Goal: Task Accomplishment & Management: Manage account settings

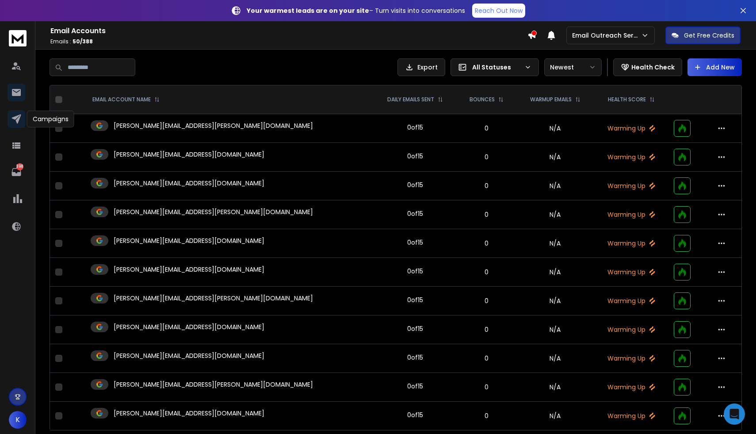
click at [19, 121] on icon at bounding box center [16, 119] width 11 height 11
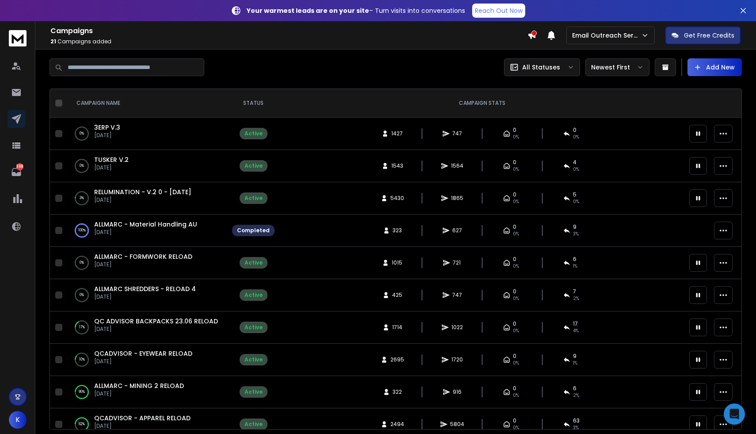
click at [172, 224] on span "ALLMARC - Material Handling AU" at bounding box center [145, 224] width 103 height 9
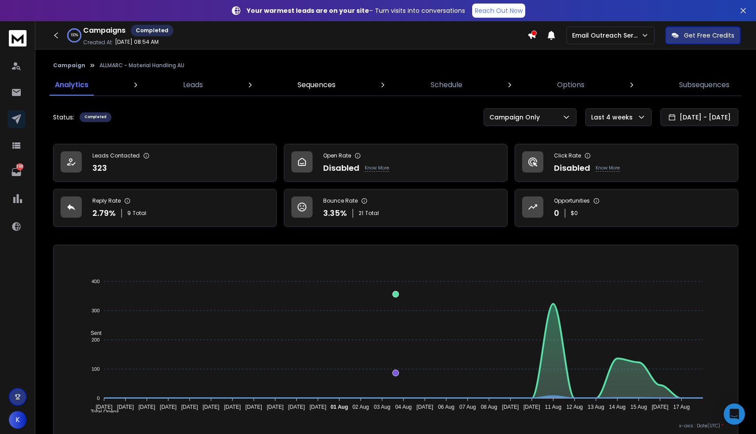
click at [319, 82] on p "Sequences" at bounding box center [317, 85] width 38 height 11
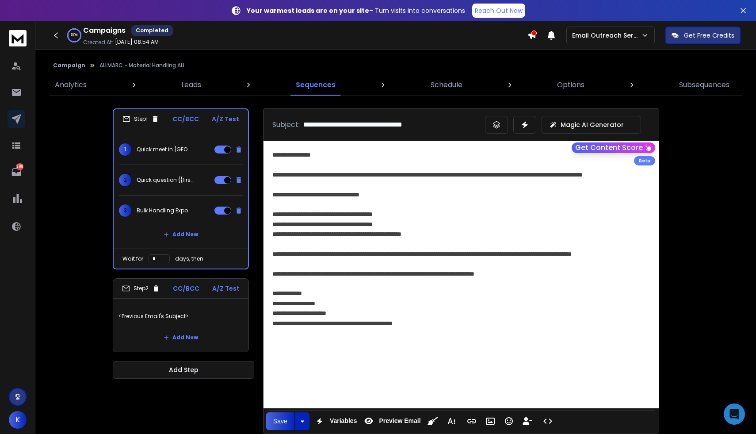
click at [103, 66] on p "ALLMARC - Material Handling AU" at bounding box center [142, 65] width 85 height 7
click at [185, 65] on div "Campaign ALLMARC - Material Handling AU" at bounding box center [396, 65] width 693 height 14
copy p "ALLMARC - Material Handling AU"
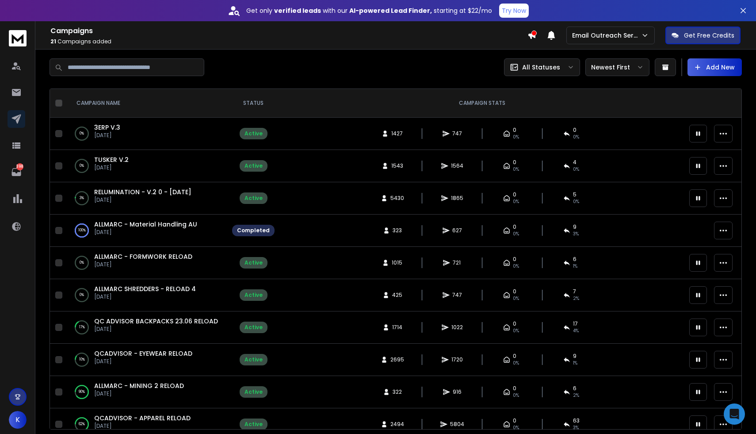
click at [720, 230] on icon "button" at bounding box center [723, 231] width 7 height 2
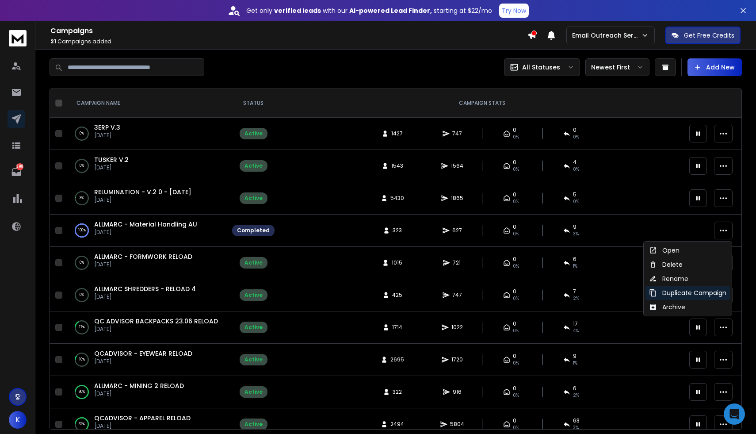
click at [696, 294] on div "Duplicate Campaign" at bounding box center [687, 292] width 77 height 9
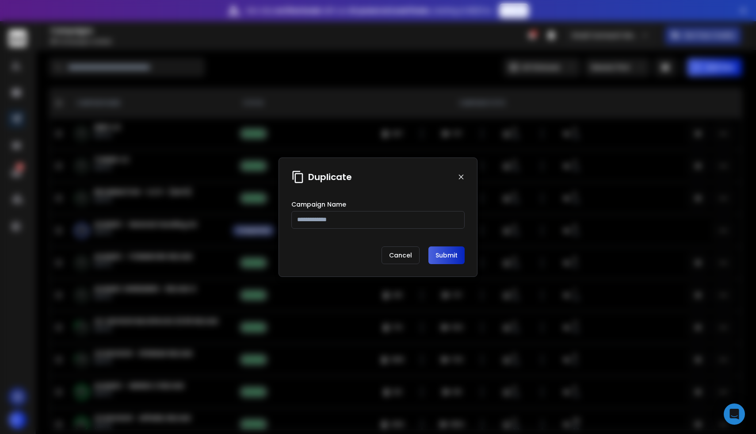
click at [383, 218] on input "text" at bounding box center [377, 220] width 173 height 18
paste input "**********"
type input "**********"
click at [447, 253] on button "Submit" at bounding box center [447, 255] width 36 height 18
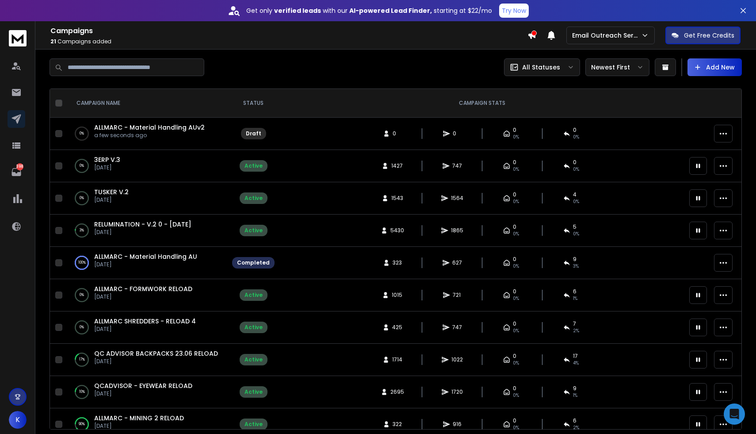
click at [145, 260] on span "ALLMARC - Material Handling AU" at bounding box center [145, 256] width 103 height 9
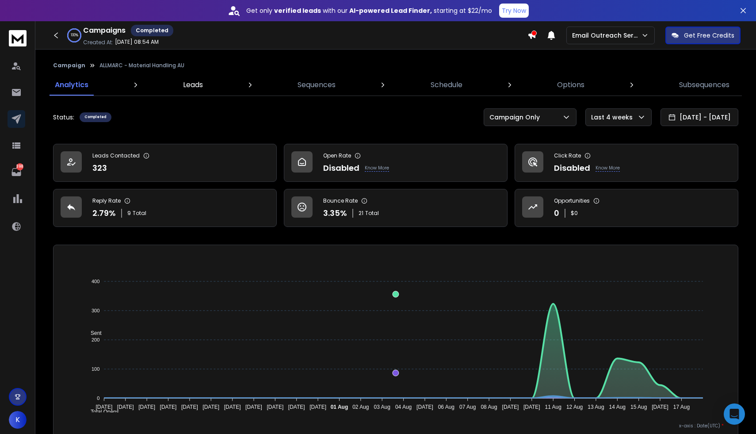
click at [193, 89] on p "Leads" at bounding box center [193, 85] width 20 height 11
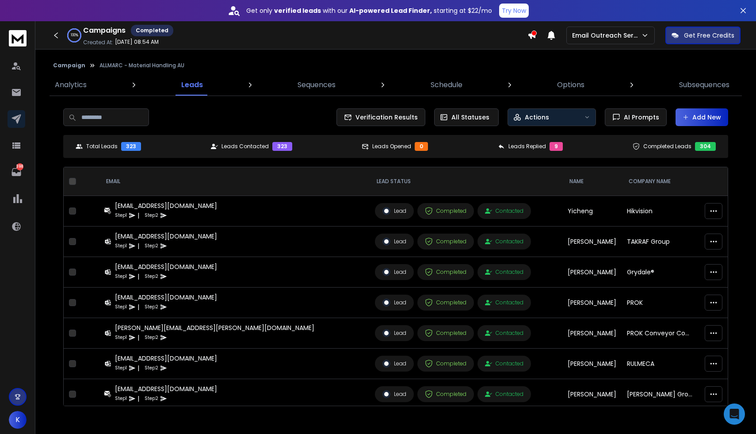
click at [532, 121] on p "Actions" at bounding box center [537, 117] width 24 height 9
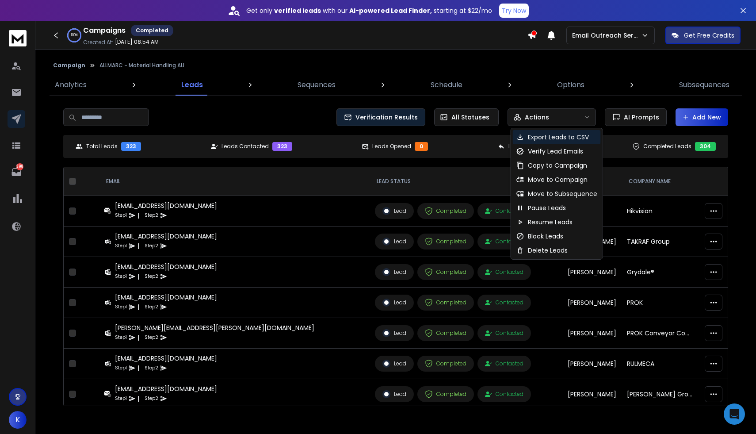
click at [417, 114] on span "Verification Results" at bounding box center [385, 117] width 66 height 9
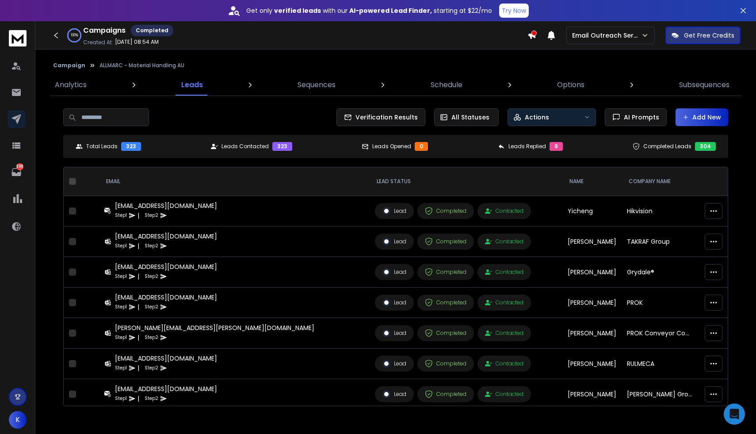
click at [521, 116] on icon "button" at bounding box center [517, 117] width 8 height 8
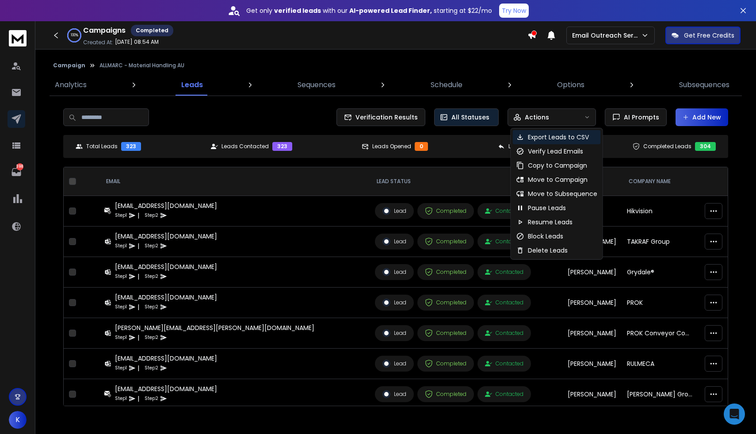
click at [497, 117] on button "All Statuses" at bounding box center [466, 117] width 65 height 18
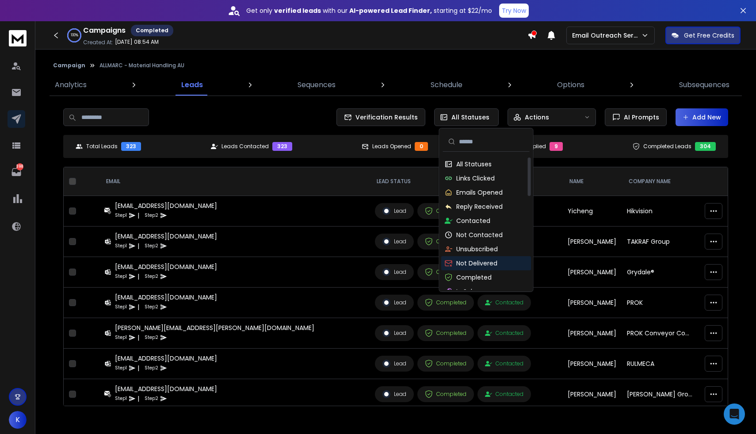
click at [475, 261] on p "Not Delivered" at bounding box center [476, 263] width 41 height 9
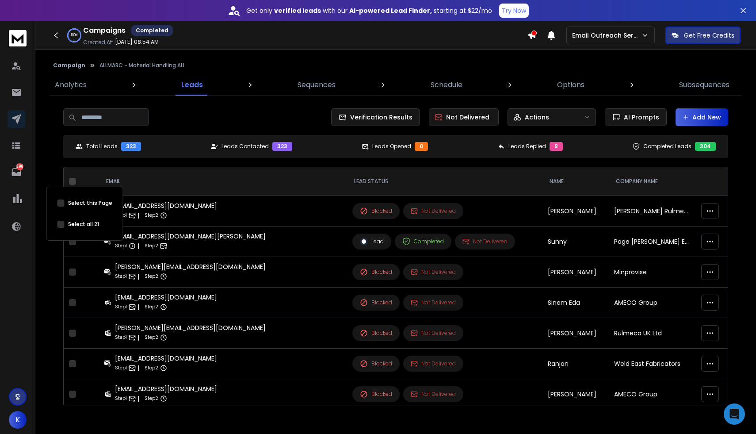
click at [91, 226] on label "Select all 21" at bounding box center [83, 224] width 31 height 7
click at [61, 222] on button "Select this Page" at bounding box center [60, 224] width 7 height 7
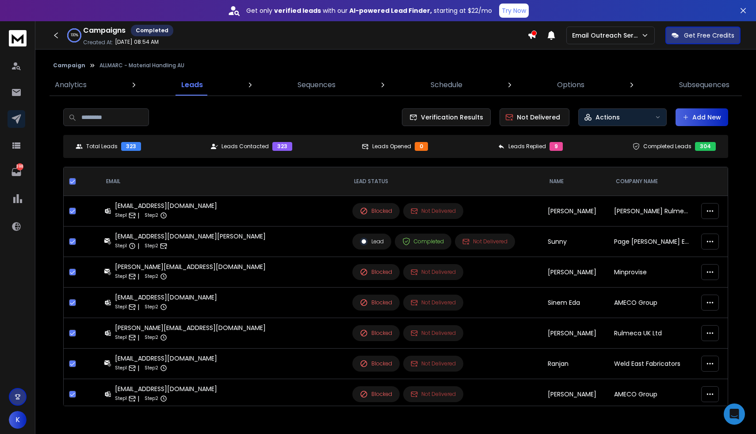
click at [594, 120] on div "Actions" at bounding box center [617, 117] width 67 height 9
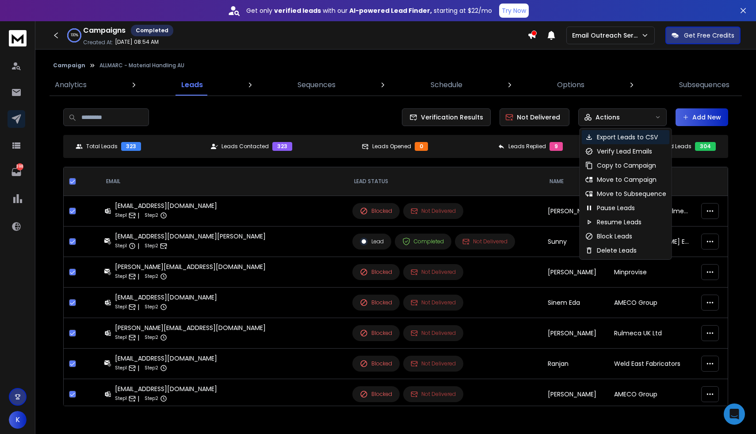
click at [595, 137] on div "Export Leads to CSV" at bounding box center [622, 137] width 73 height 9
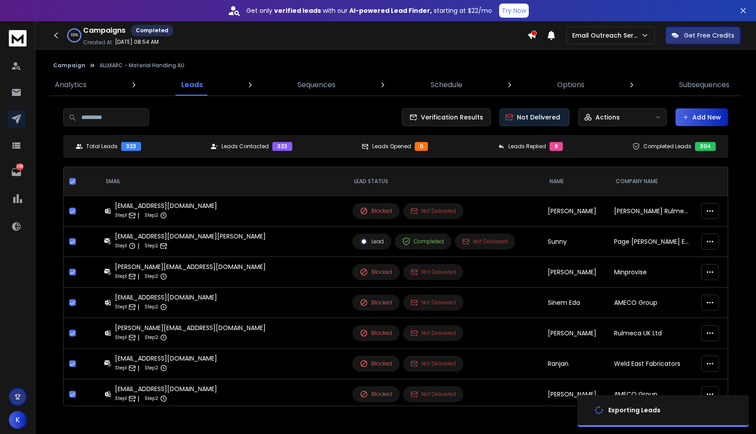
click at [532, 117] on p "Not Delivered" at bounding box center [538, 117] width 43 height 9
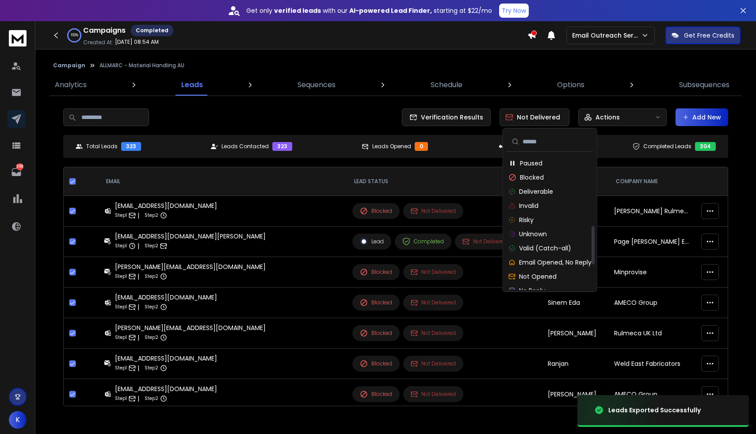
scroll to position [320, 0]
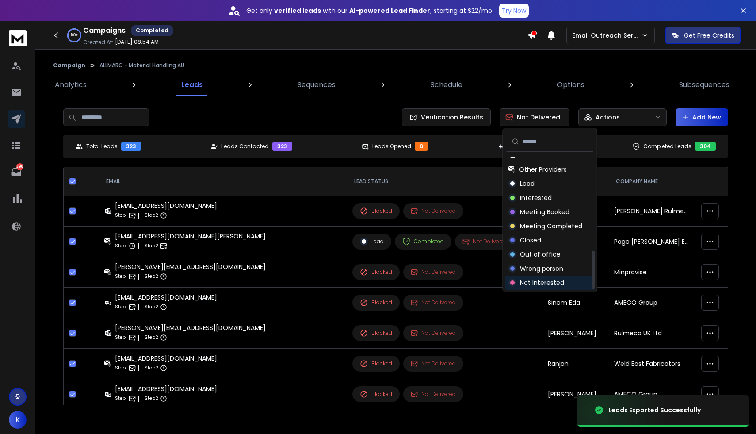
click at [542, 284] on p "Not Interested" at bounding box center [542, 282] width 44 height 9
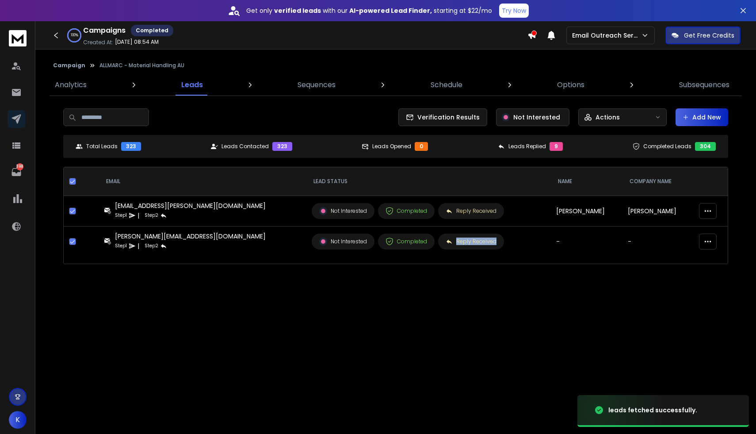
click at [471, 245] on div "Not Interested Completed Reply Received" at bounding box center [429, 241] width 234 height 16
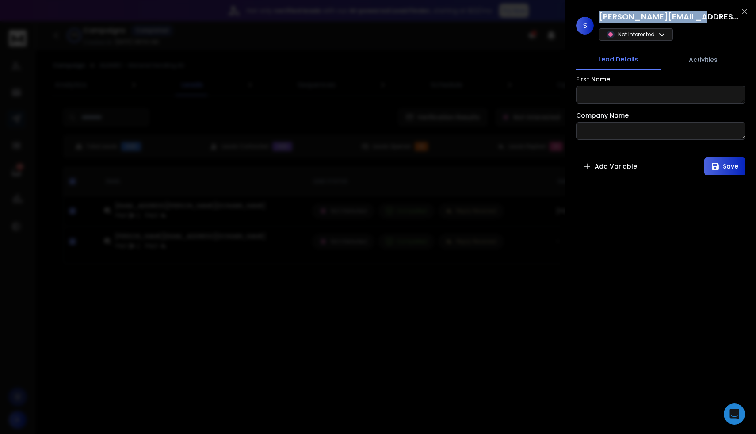
drag, startPoint x: 696, startPoint y: 16, endPoint x: 597, endPoint y: 17, distance: 98.6
click at [597, 17] on div "S steve@aerobelt.com.au Not Interested" at bounding box center [660, 26] width 169 height 30
copy h1 "steve@aerobelt.com.au"
click at [509, 103] on div at bounding box center [378, 217] width 756 height 434
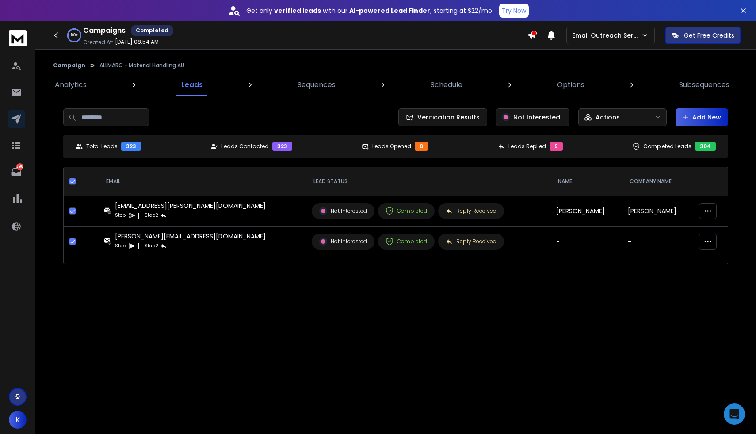
click at [198, 212] on div "Step 1 | Step 2" at bounding box center [190, 215] width 151 height 9
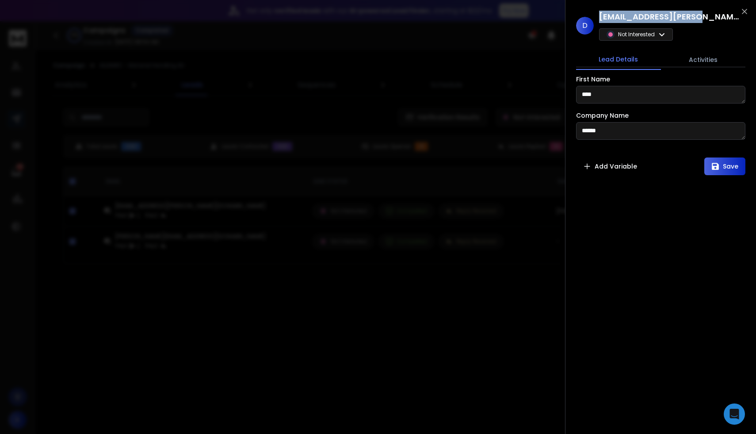
copy h1 "djemmett@ahrens.com.a"
drag, startPoint x: 598, startPoint y: 17, endPoint x: 702, endPoint y: 19, distance: 103.9
click at [703, 19] on div "D djemmett@ahrens.com.au Not Interested" at bounding box center [660, 26] width 169 height 30
click at [264, 142] on div at bounding box center [378, 217] width 756 height 434
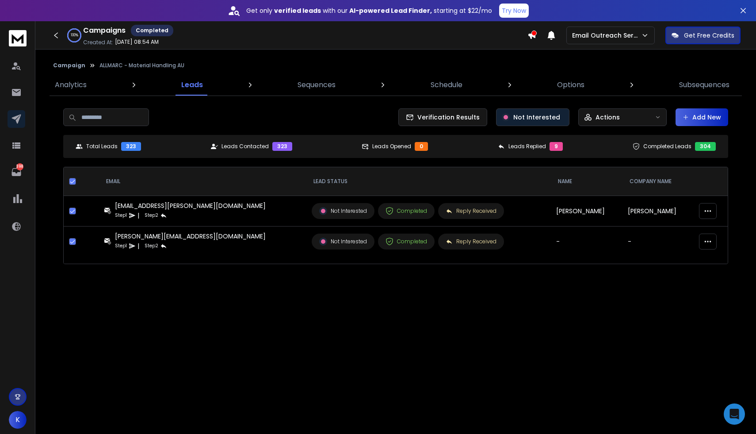
click at [523, 123] on button "Not Interested" at bounding box center [532, 117] width 73 height 18
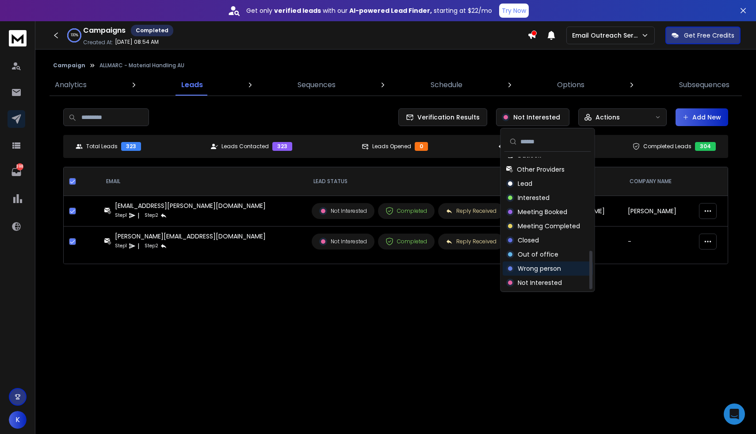
click at [532, 264] on div "Wrong person" at bounding box center [548, 268] width 90 height 14
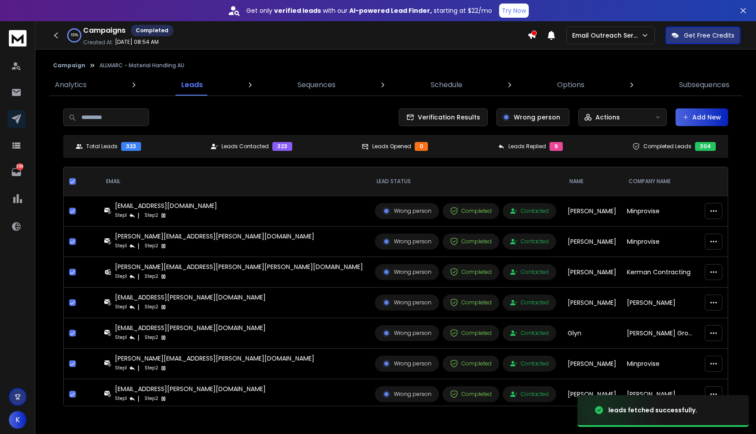
scroll to position [11, 0]
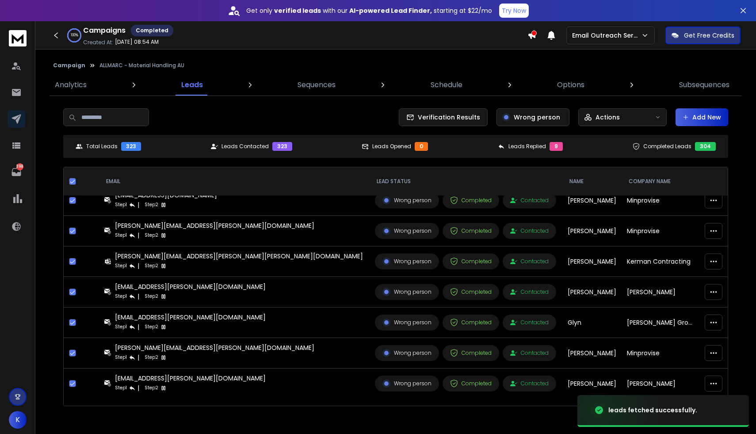
click at [635, 130] on div "Verification Results Wrong person Actions Add New Total Leads 323 Leads Contact…" at bounding box center [396, 252] width 666 height 289
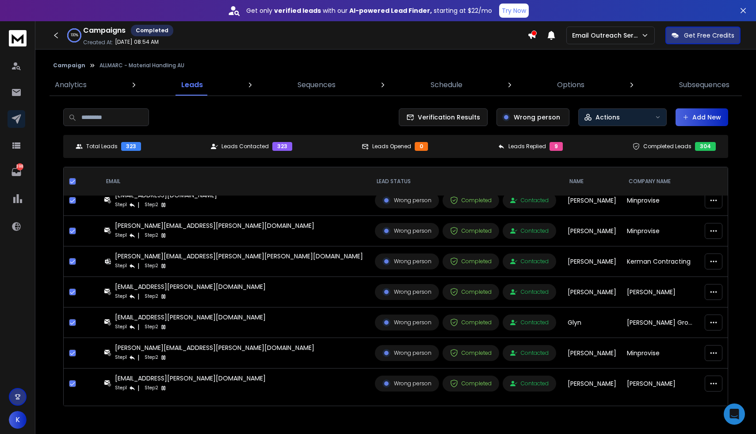
click at [635, 113] on div "Actions" at bounding box center [617, 117] width 67 height 9
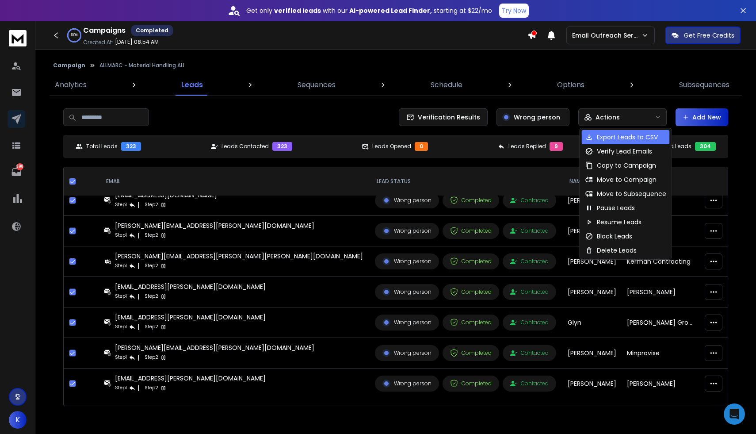
click at [619, 141] on p "Export Leads to CSV" at bounding box center [627, 137] width 61 height 9
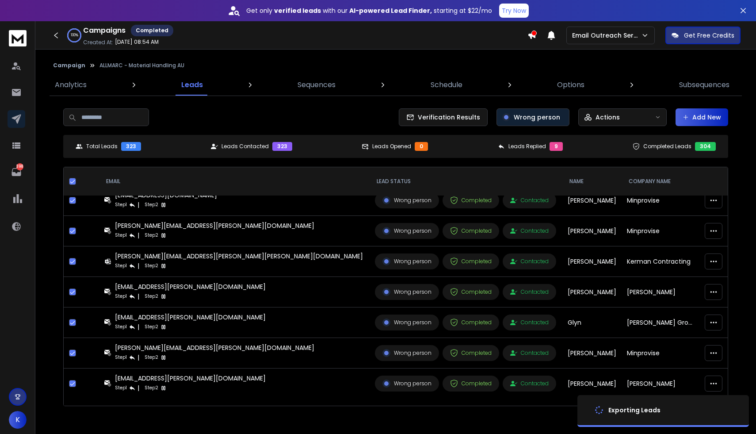
click at [542, 116] on p "Wrong person" at bounding box center [537, 117] width 46 height 9
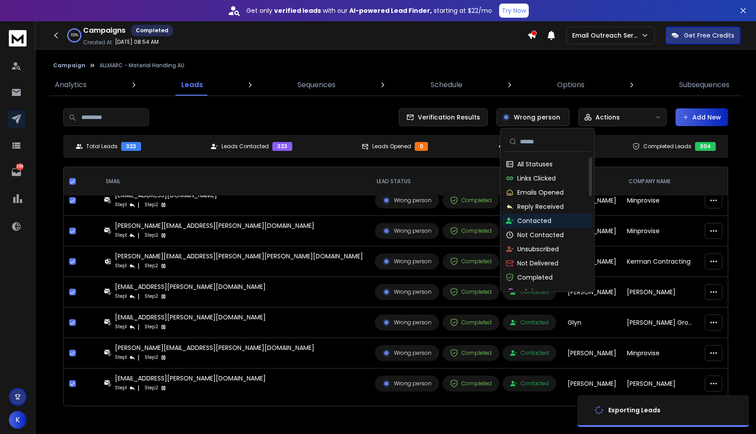
scroll to position [320, 0]
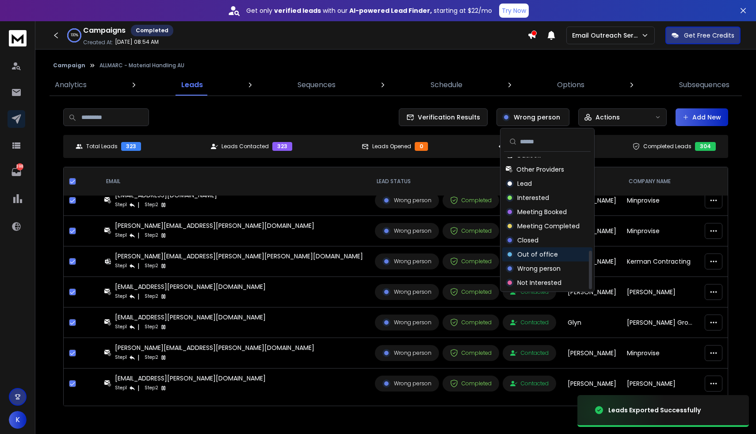
click at [534, 250] on p "Out of office" at bounding box center [537, 254] width 41 height 9
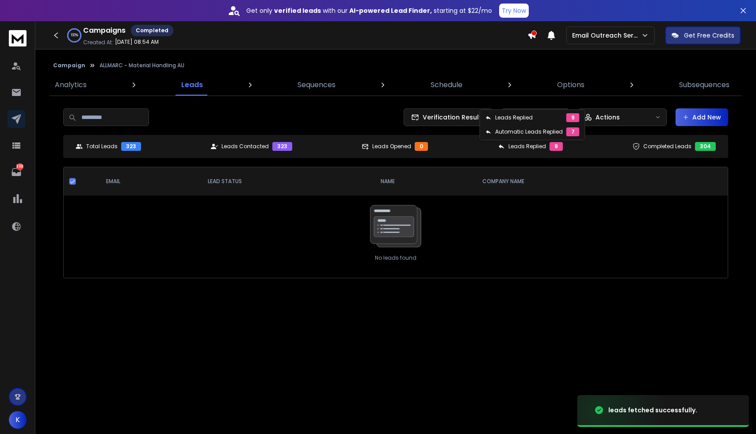
click at [528, 118] on p "Leads Replied" at bounding box center [514, 117] width 38 height 7
click at [532, 124] on button "Out of office" at bounding box center [535, 117] width 68 height 18
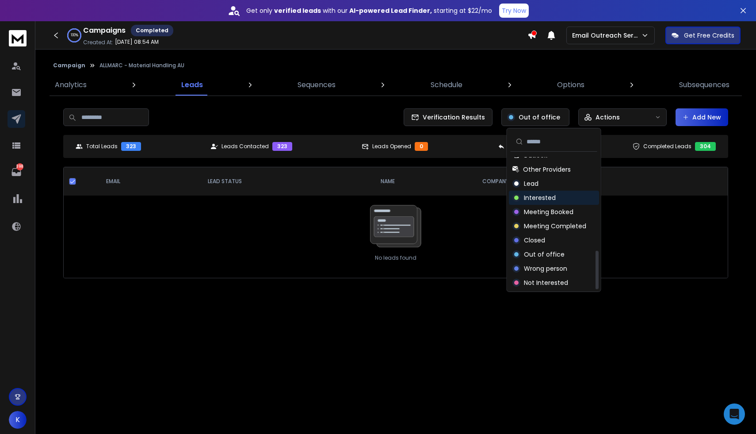
click at [552, 196] on p "Interested" at bounding box center [540, 197] width 32 height 9
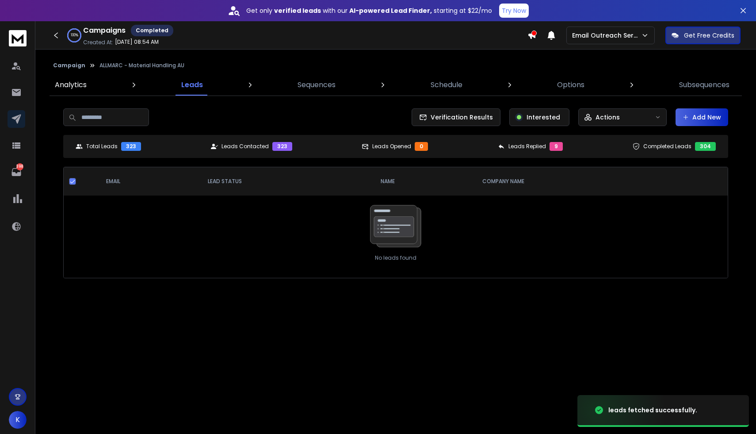
click at [82, 85] on p "Analytics" at bounding box center [71, 85] width 32 height 11
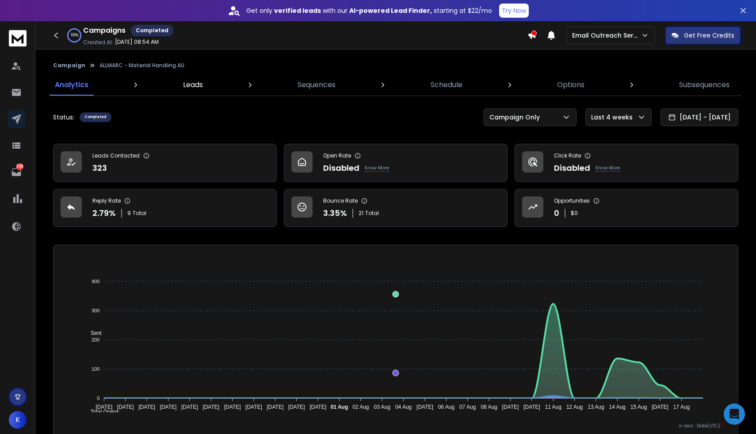
click at [200, 88] on p "Leads" at bounding box center [193, 85] width 20 height 11
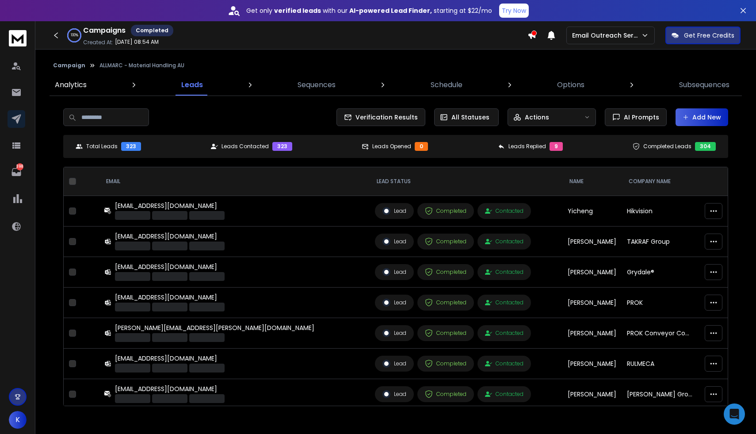
click at [76, 90] on p "Analytics" at bounding box center [71, 85] width 32 height 11
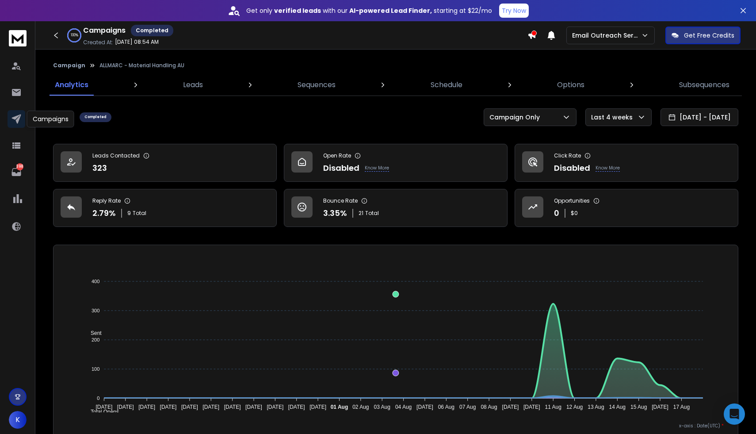
click at [21, 115] on icon at bounding box center [16, 119] width 11 height 11
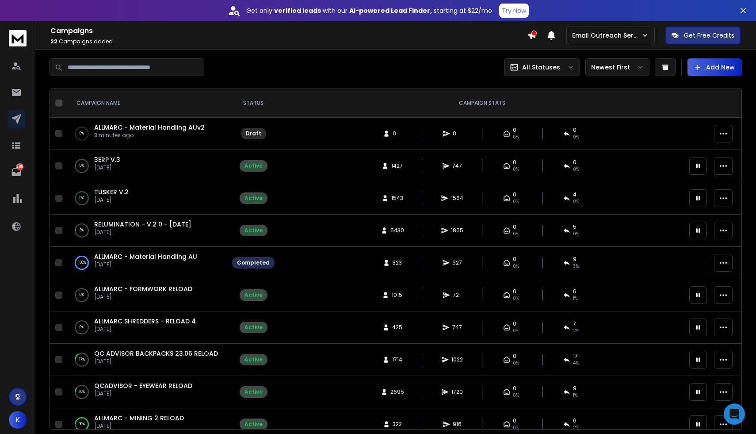
click at [151, 125] on span "ALLMARC - Material Handling AUv2" at bounding box center [149, 127] width 111 height 9
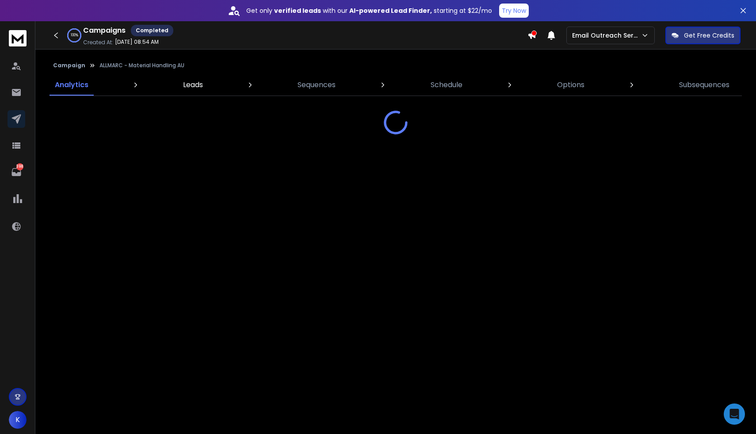
click at [191, 89] on p "Leads" at bounding box center [193, 85] width 20 height 11
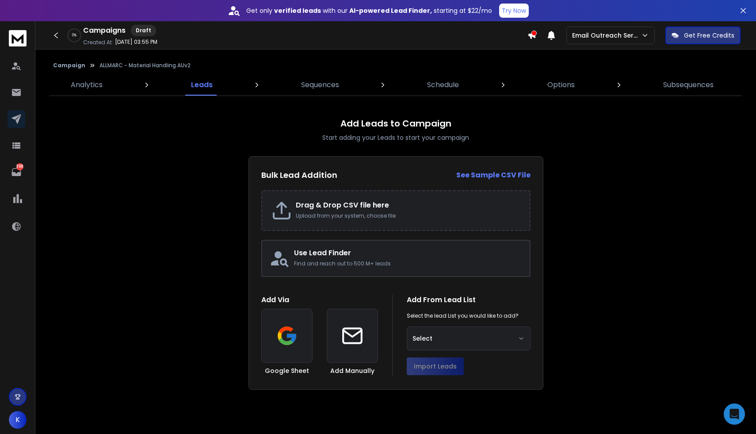
click at [302, 209] on h2 "Drag & Drop CSV file here" at bounding box center [408, 205] width 225 height 11
type input "**********"
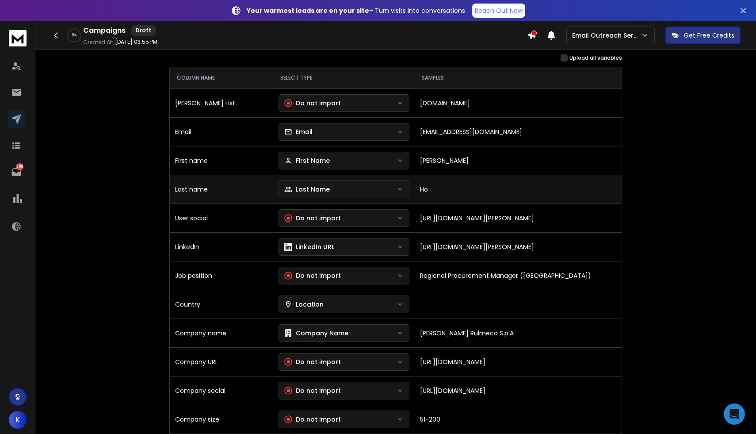
scroll to position [174, 0]
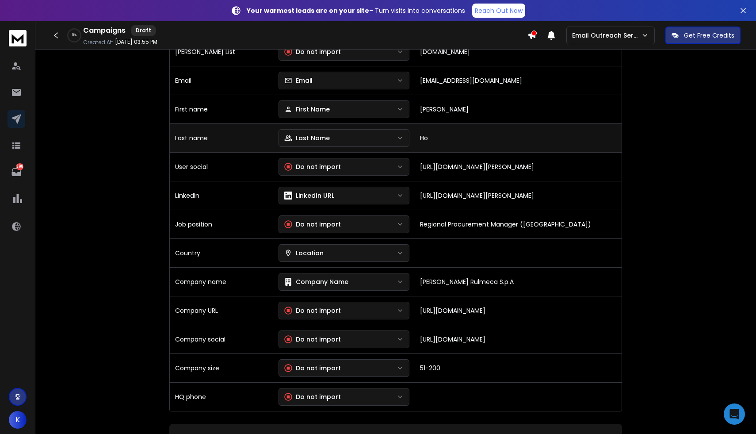
click at [302, 190] on button "LinkedIn URL" at bounding box center [344, 196] width 131 height 18
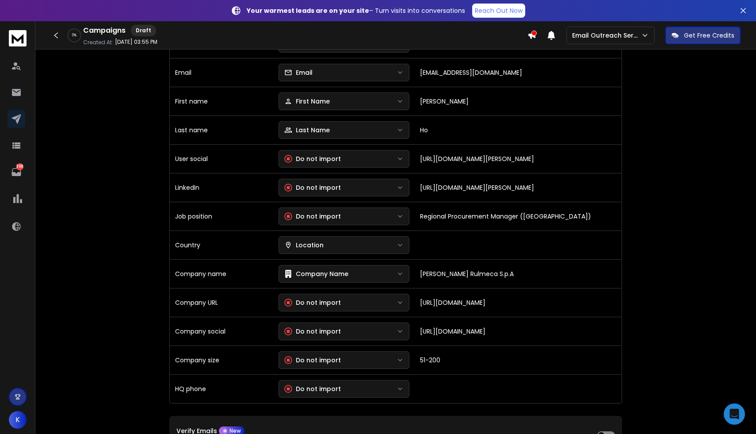
scroll to position [182, 0]
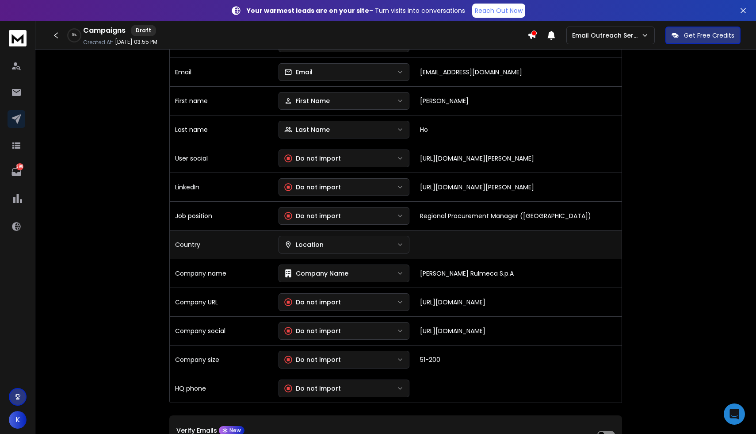
click at [328, 240] on button "Location" at bounding box center [344, 245] width 131 height 18
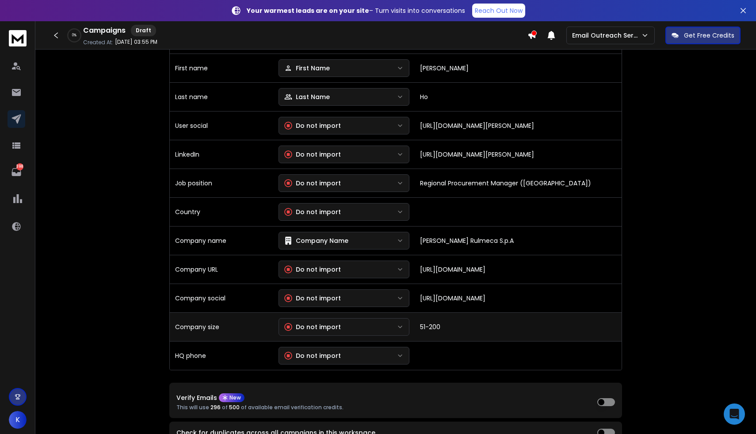
scroll to position [284, 0]
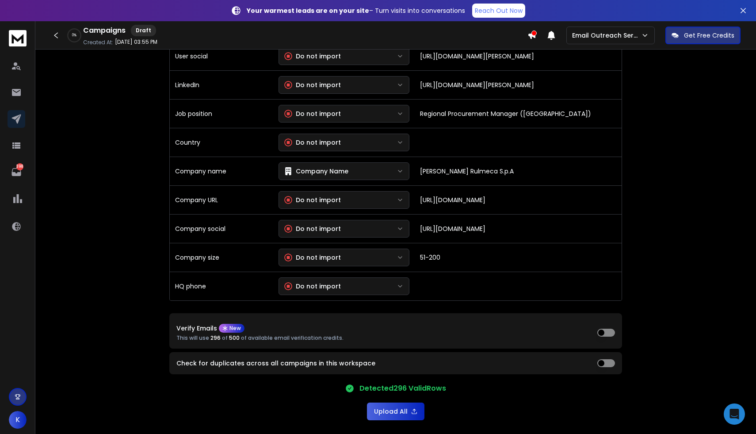
click at [404, 413] on button "Upload All" at bounding box center [395, 411] width 57 height 18
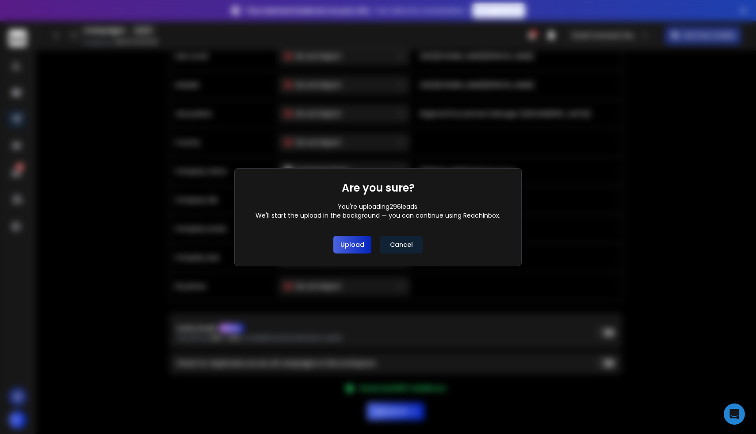
click at [363, 247] on button "Upload" at bounding box center [352, 245] width 38 height 18
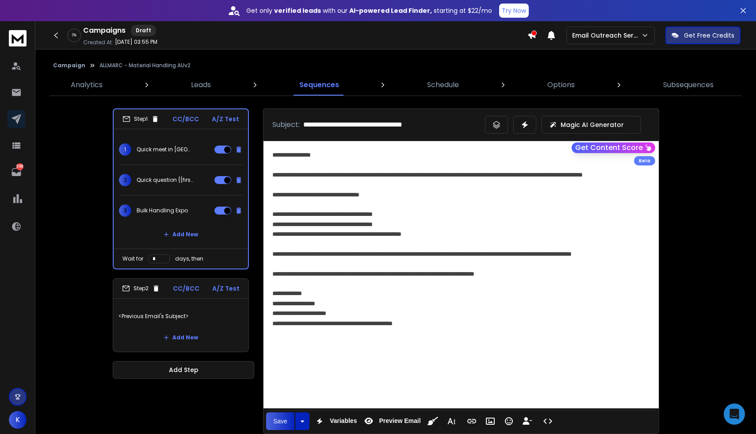
click at [178, 214] on p "Bulk Handling Expo" at bounding box center [162, 210] width 51 height 7
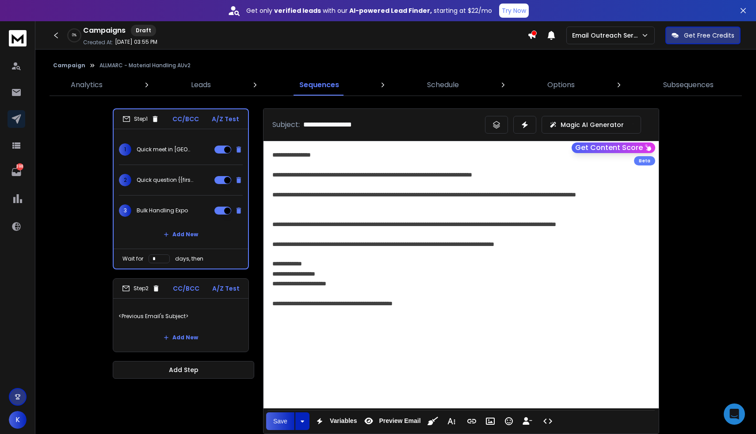
click at [180, 180] on p "Quick question {{firstName}}" at bounding box center [165, 179] width 57 height 7
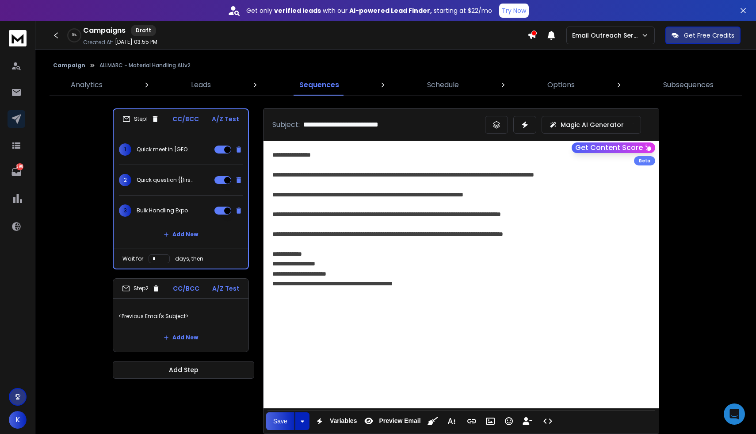
click at [175, 151] on p "Quick meet in Australia 25 Aug–5 Sep?" at bounding box center [165, 149] width 57 height 7
type input "**********"
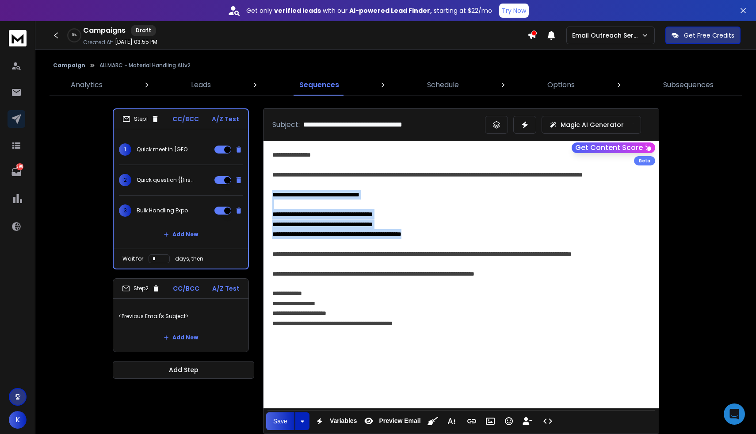
drag, startPoint x: 447, startPoint y: 233, endPoint x: 265, endPoint y: 195, distance: 185.2
click at [265, 195] on div "**********" at bounding box center [461, 271] width 395 height 260
copy div "**********"
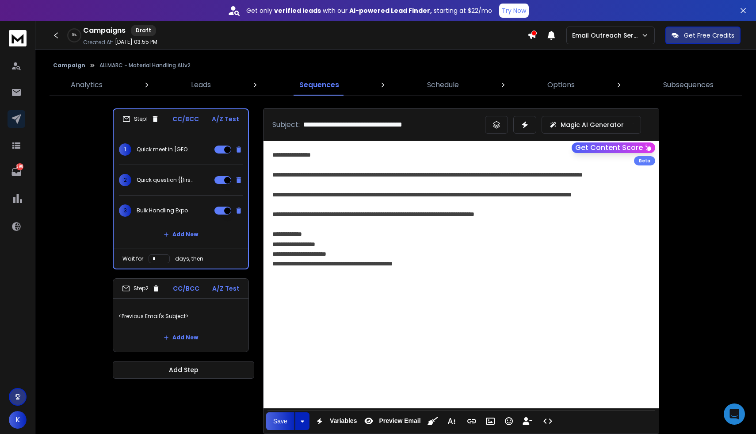
click at [290, 184] on div at bounding box center [461, 185] width 378 height 10
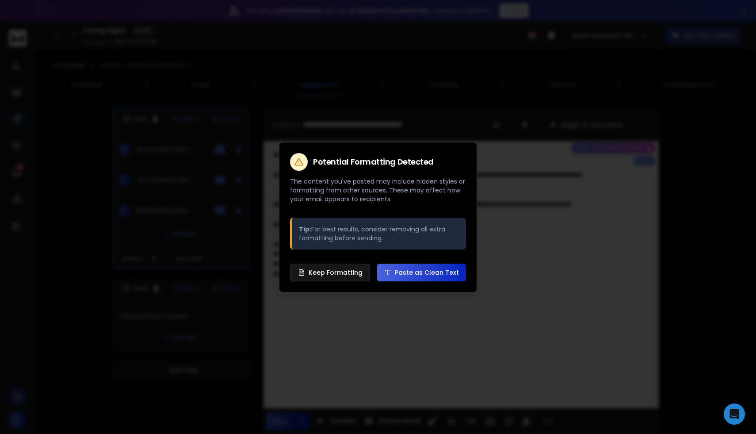
click at [334, 302] on div at bounding box center [378, 217] width 756 height 434
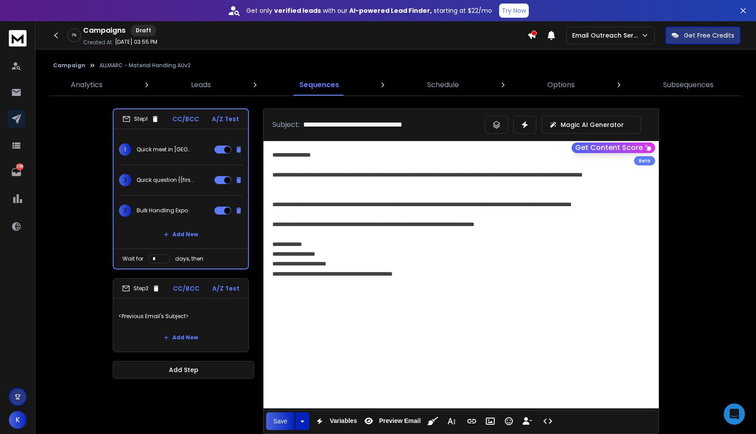
click at [346, 208] on div "**********" at bounding box center [461, 204] width 378 height 10
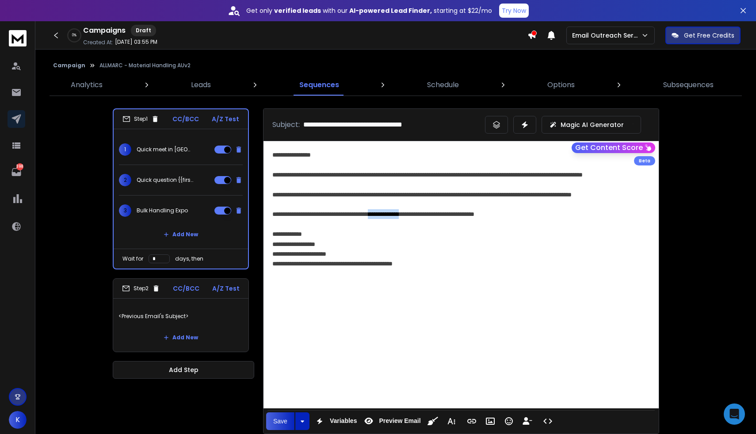
drag, startPoint x: 394, startPoint y: 214, endPoint x: 436, endPoint y: 214, distance: 42.0
click at [436, 214] on div "**********" at bounding box center [461, 214] width 378 height 10
drag, startPoint x: 494, startPoint y: 215, endPoint x: 396, endPoint y: 214, distance: 97.7
click at [396, 214] on div "**********" at bounding box center [461, 214] width 378 height 10
click at [352, 178] on div "**********" at bounding box center [461, 175] width 378 height 10
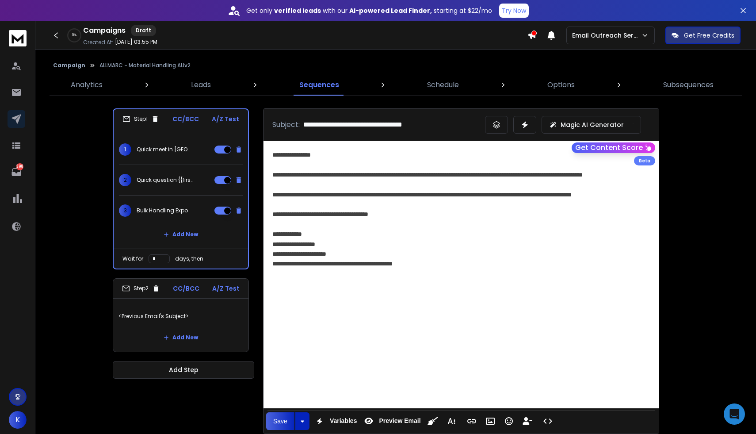
click at [337, 184] on div at bounding box center [461, 185] width 378 height 10
click at [463, 173] on div "**********" at bounding box center [461, 175] width 378 height 10
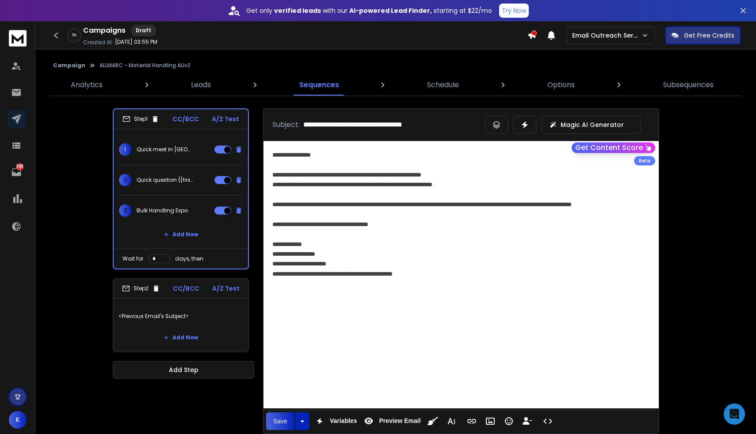
click at [467, 187] on div "**********" at bounding box center [461, 185] width 378 height 10
click at [334, 125] on input "**********" at bounding box center [389, 124] width 173 height 11
click at [449, 129] on input "**********" at bounding box center [389, 124] width 173 height 11
type input "**********"
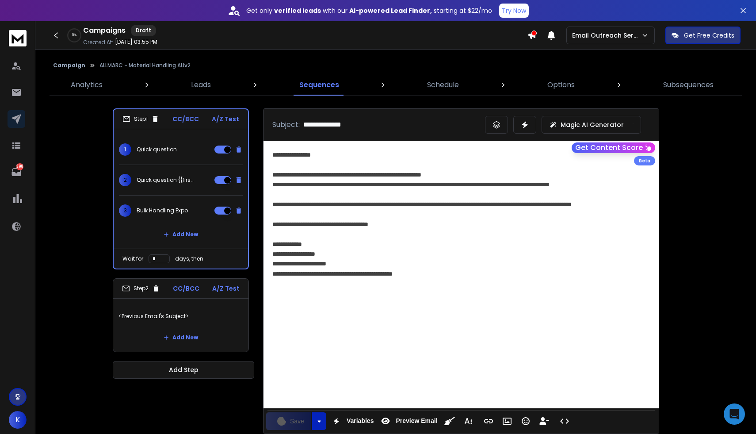
click at [238, 180] on icon at bounding box center [239, 180] width 5 height 6
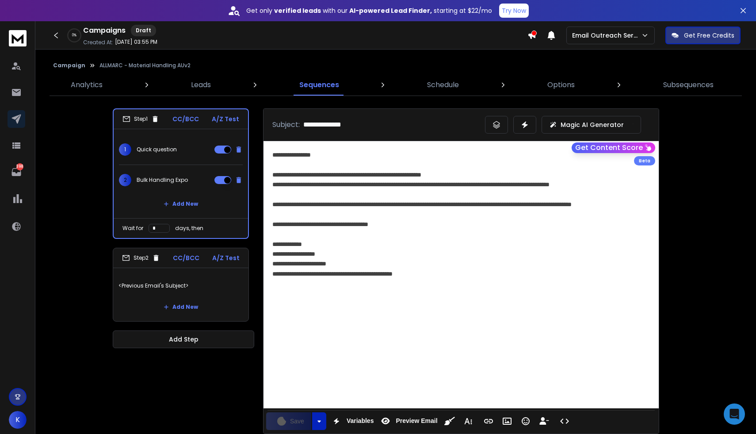
click at [240, 180] on icon at bounding box center [239, 180] width 5 height 6
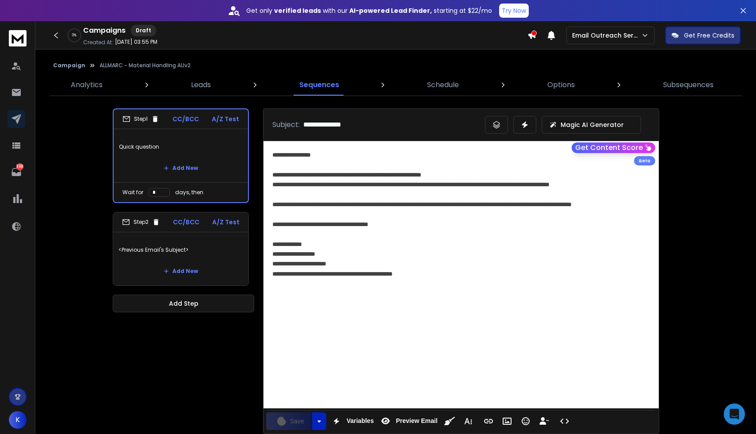
click at [212, 251] on p "<Previous Email's Subject>" at bounding box center [181, 249] width 125 height 25
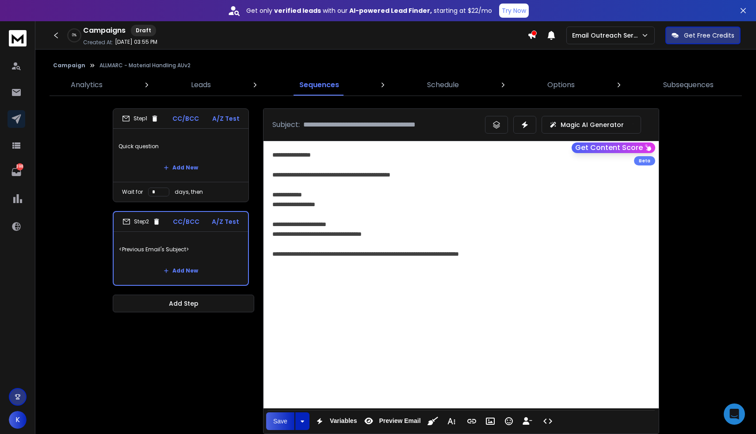
click at [219, 140] on p "Quick question" at bounding box center [181, 146] width 125 height 25
type input "**********"
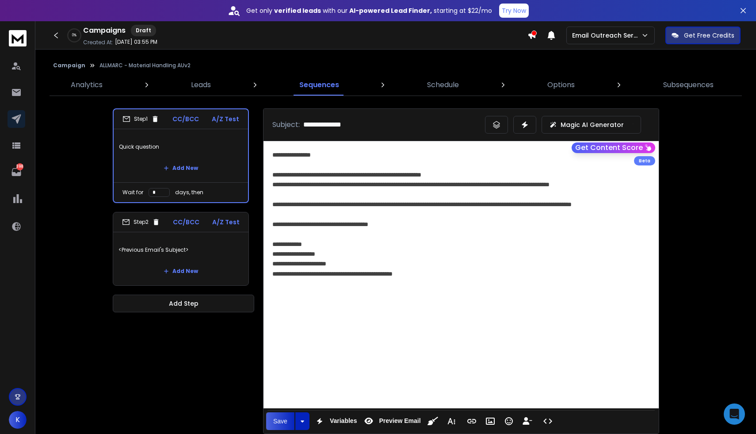
click at [288, 416] on div "Save" at bounding box center [280, 421] width 28 height 18
click at [384, 417] on span "Preview Email" at bounding box center [399, 421] width 45 height 8
click at [395, 418] on span "Preview Email" at bounding box center [399, 421] width 45 height 8
click at [387, 418] on span "Preview Email" at bounding box center [399, 421] width 45 height 8
click at [465, 176] on div "**********" at bounding box center [461, 175] width 378 height 10
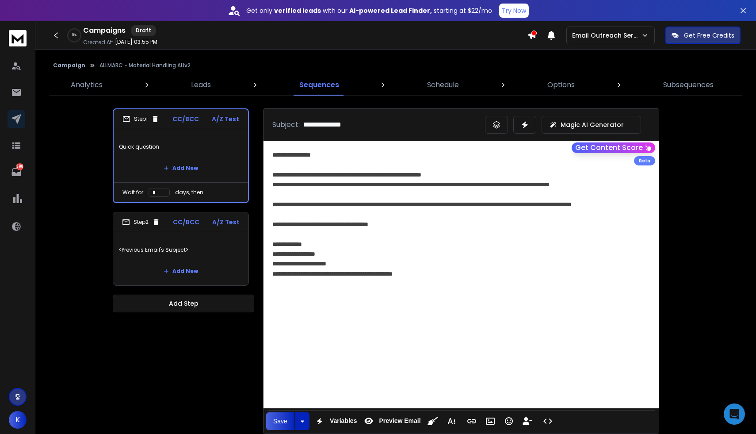
click at [457, 183] on div "**********" at bounding box center [461, 185] width 378 height 10
click at [459, 183] on div "**********" at bounding box center [461, 185] width 378 height 10
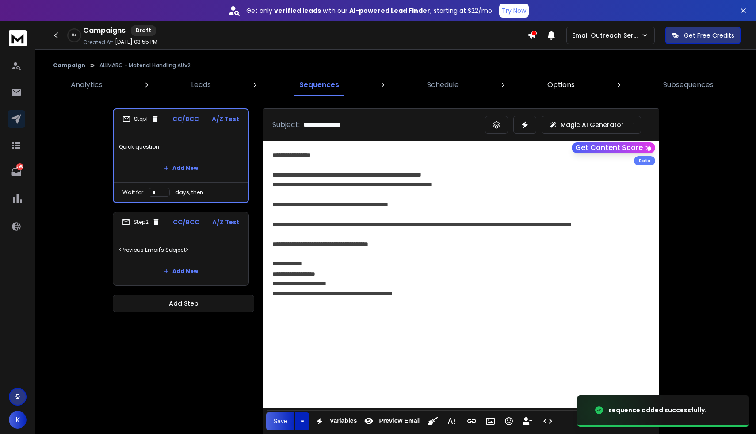
click at [556, 83] on p "Options" at bounding box center [560, 85] width 27 height 11
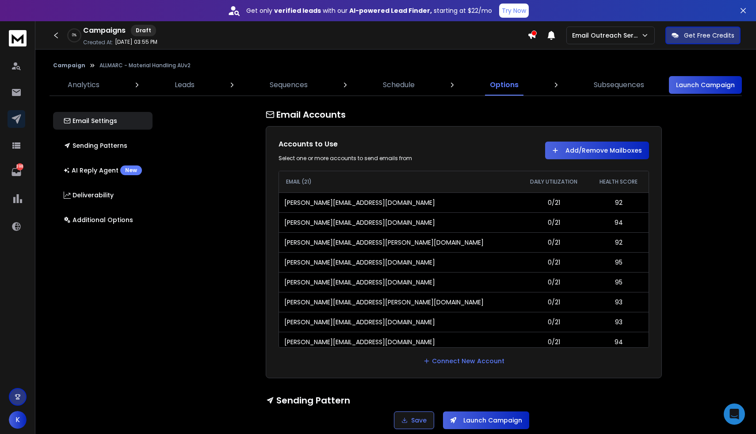
click at [700, 85] on button "Launch Campaign" at bounding box center [705, 85] width 73 height 18
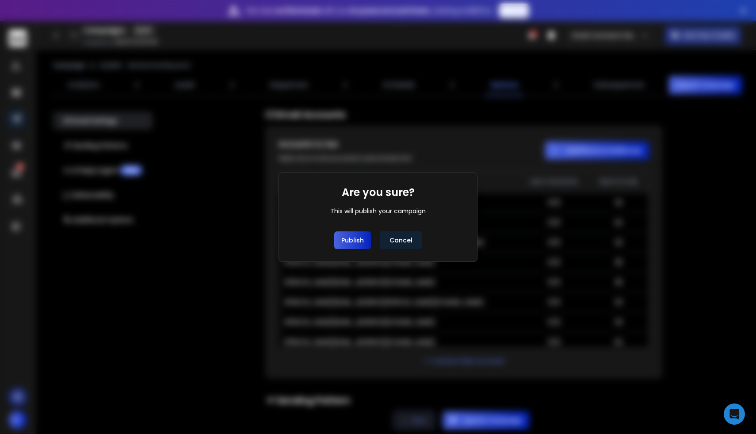
click at [354, 243] on button "Publish" at bounding box center [352, 240] width 37 height 18
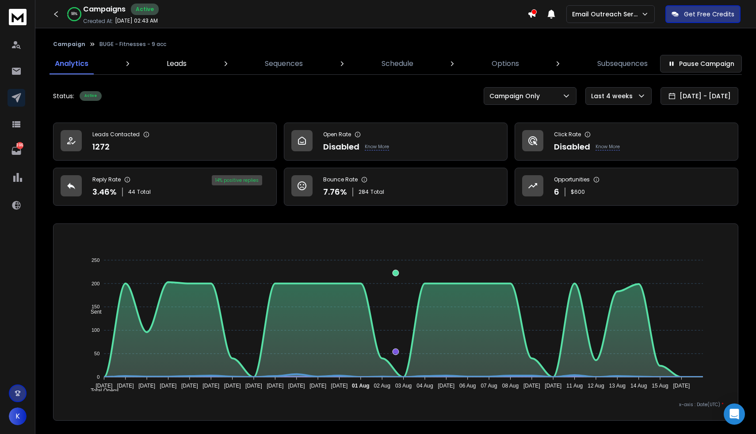
click at [177, 69] on link "Leads" at bounding box center [176, 63] width 31 height 21
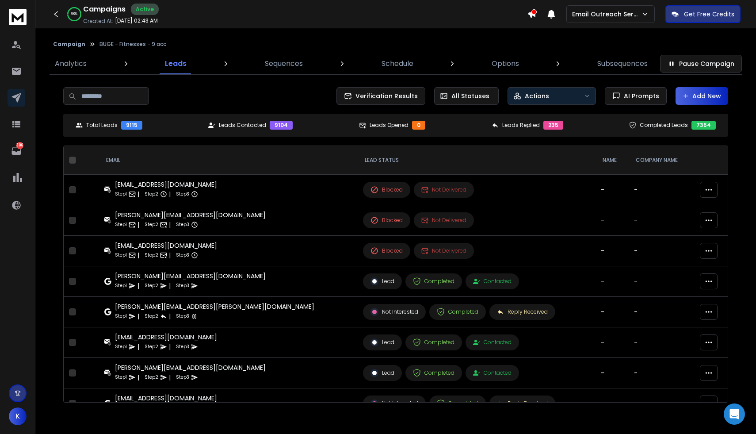
click at [554, 100] on div "Actions" at bounding box center [546, 96] width 67 height 9
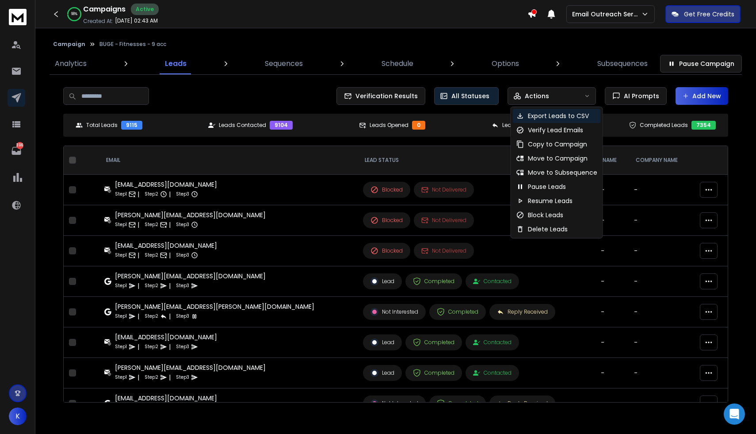
click at [490, 100] on button "All Statuses" at bounding box center [466, 96] width 65 height 18
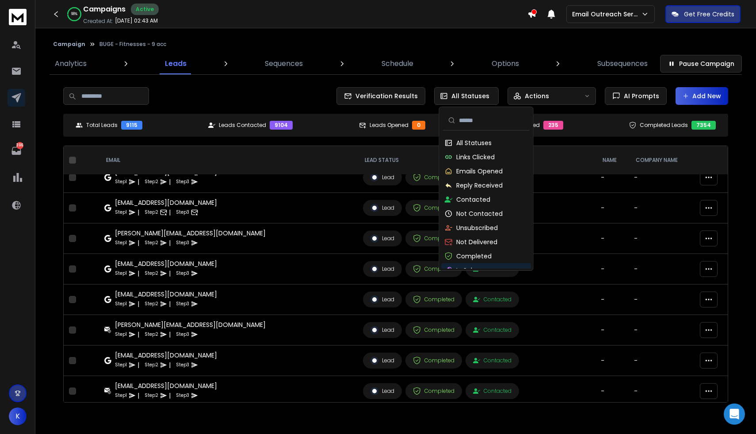
scroll to position [1174, 0]
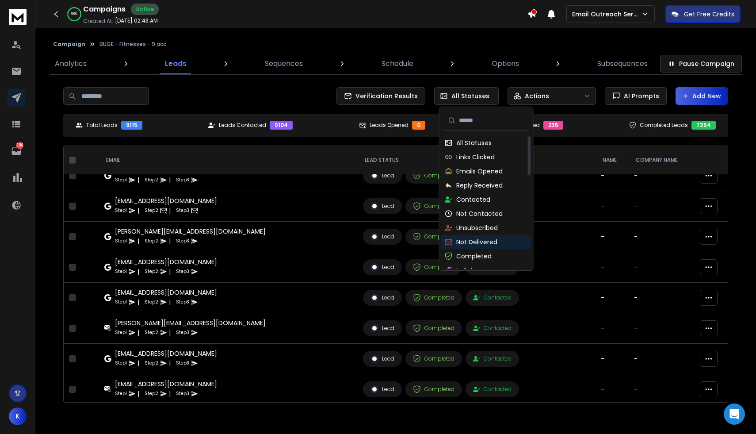
click at [492, 235] on div "Not Delivered" at bounding box center [486, 242] width 90 height 14
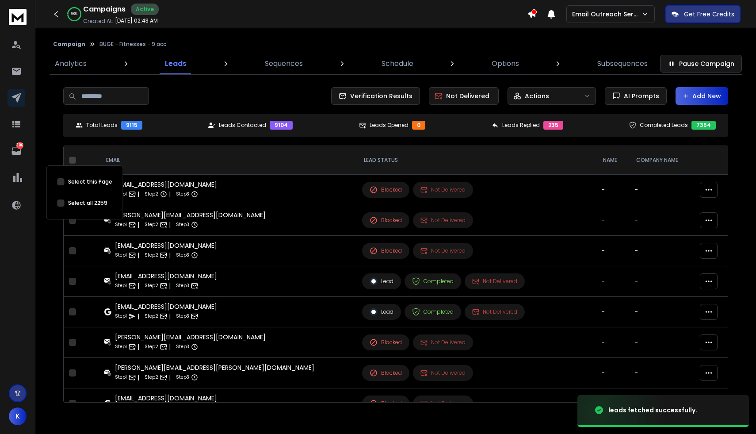
click at [61, 200] on button "Select this Page" at bounding box center [60, 202] width 7 height 7
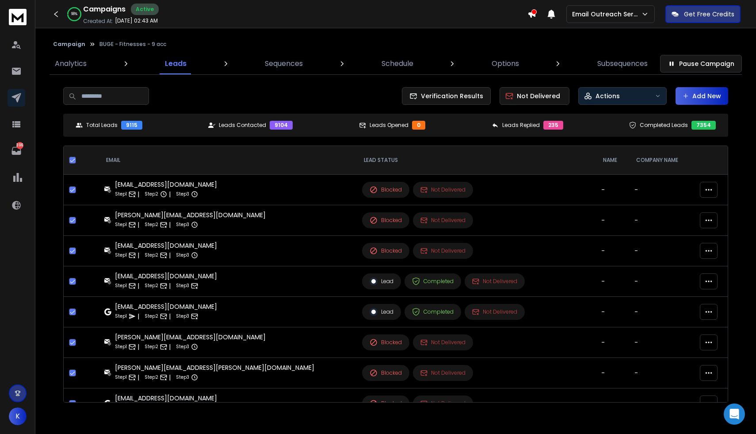
click at [607, 92] on p "Actions" at bounding box center [608, 96] width 24 height 9
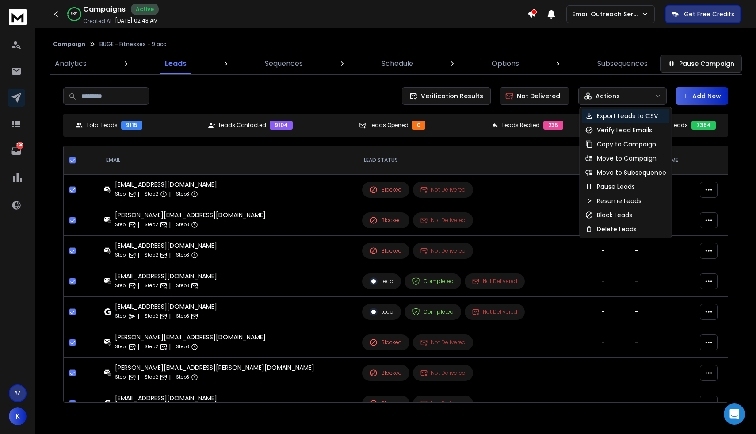
click at [609, 113] on p "Export Leads to CSV" at bounding box center [627, 115] width 61 height 9
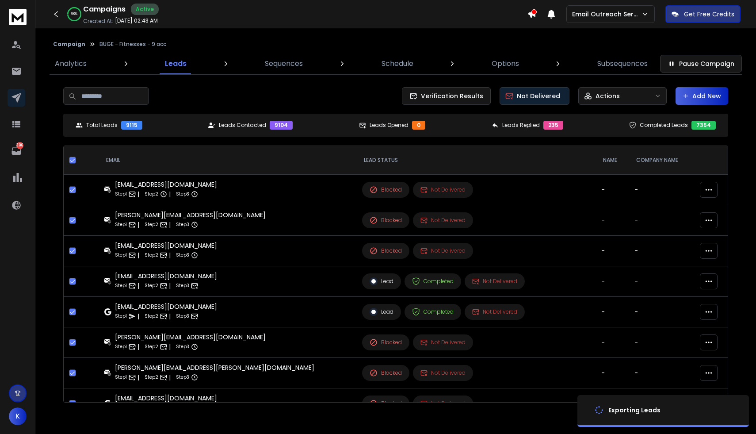
click at [532, 92] on p "Not Delivered" at bounding box center [538, 96] width 43 height 9
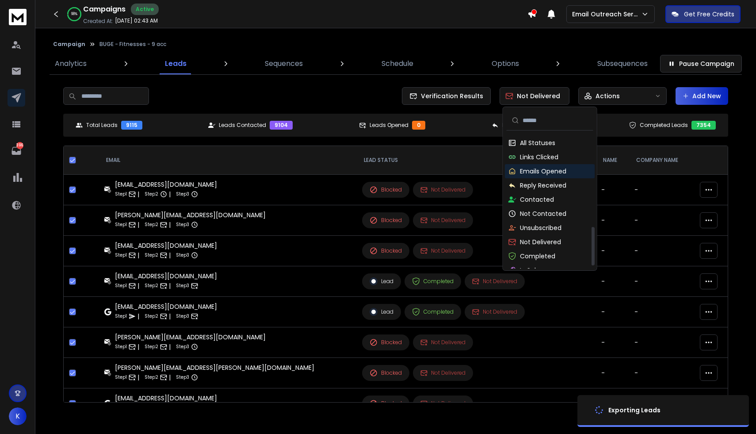
scroll to position [320, 0]
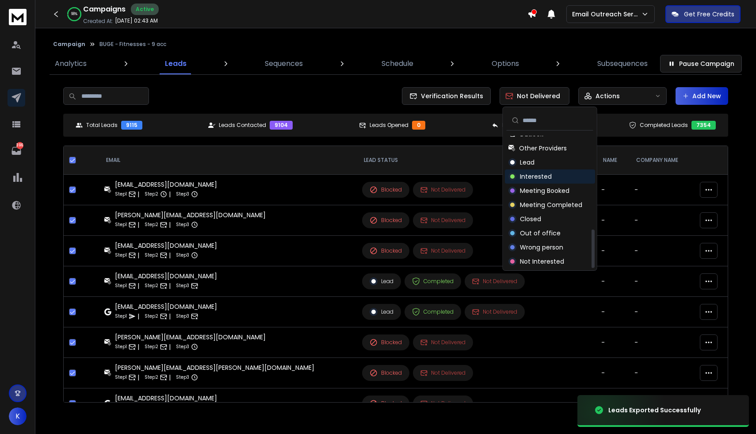
click at [556, 176] on div "Interested" at bounding box center [550, 176] width 90 height 14
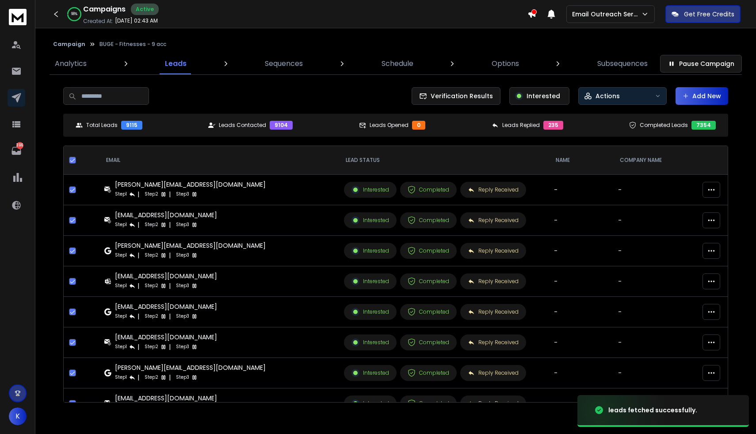
click at [592, 97] on icon "button" at bounding box center [590, 97] width 3 height 3
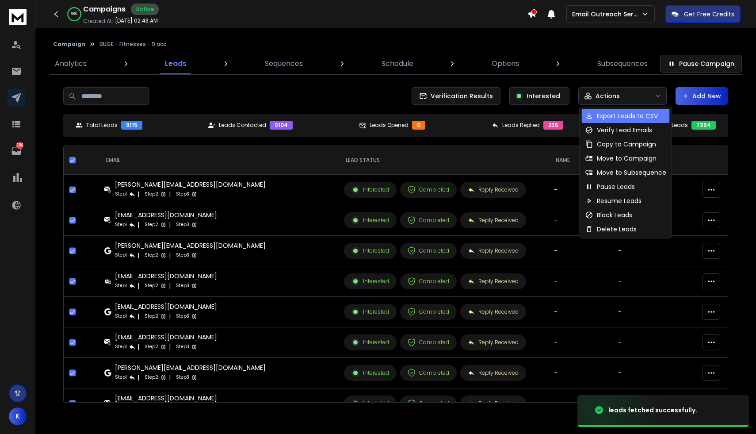
click at [597, 111] on p "Export Leads to CSV" at bounding box center [627, 115] width 61 height 9
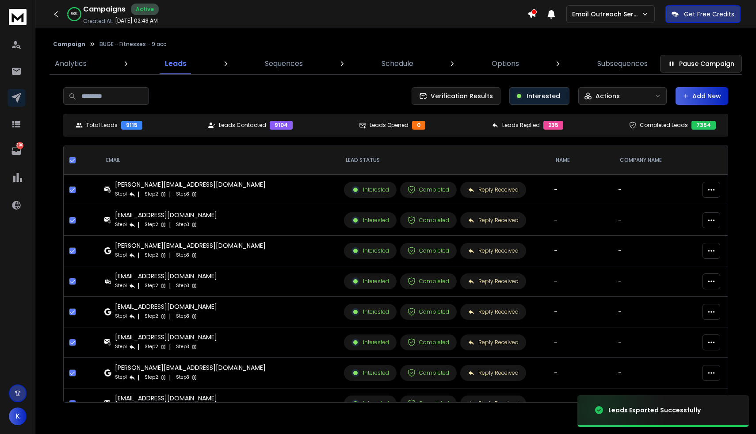
click at [547, 99] on p "Interested" at bounding box center [544, 96] width 34 height 9
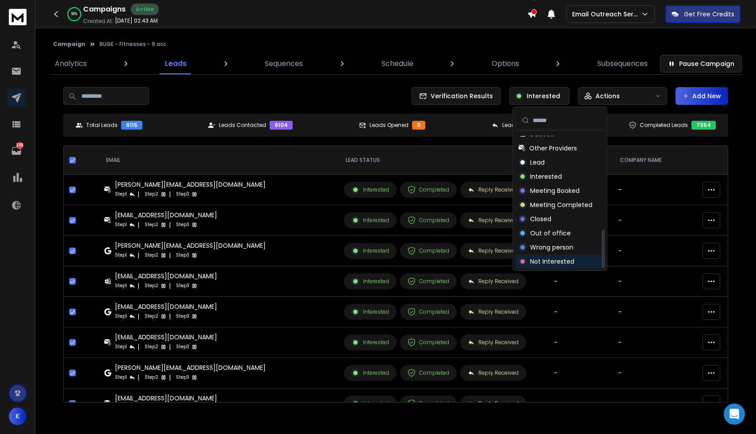
click at [547, 256] on div "Not Interested" at bounding box center [560, 261] width 90 height 14
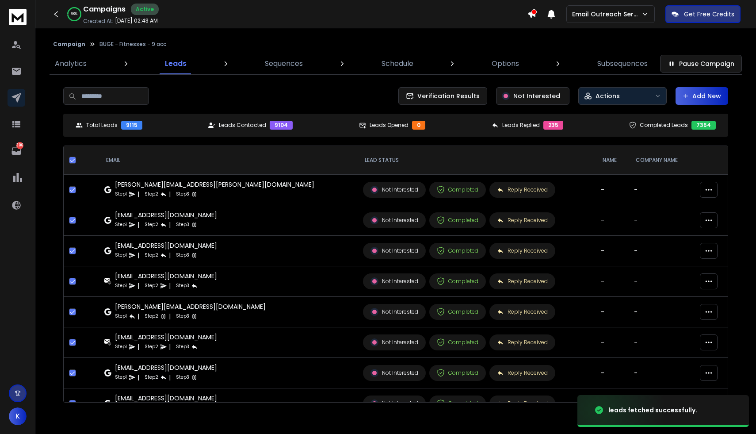
click at [612, 102] on button "Actions" at bounding box center [622, 96] width 88 height 18
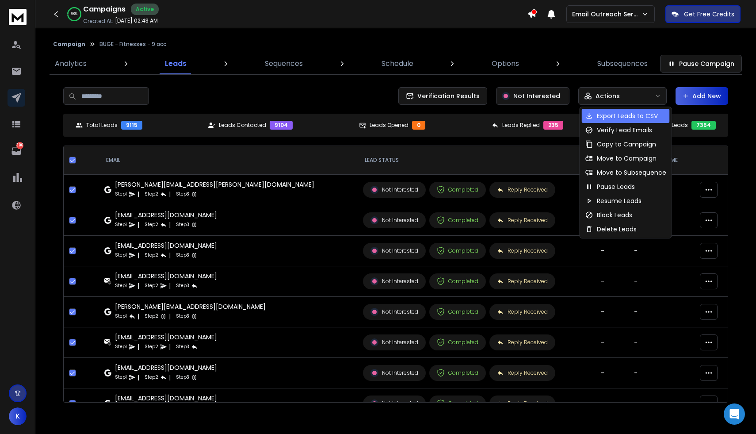
click at [610, 110] on div "Export Leads to CSV" at bounding box center [626, 116] width 88 height 14
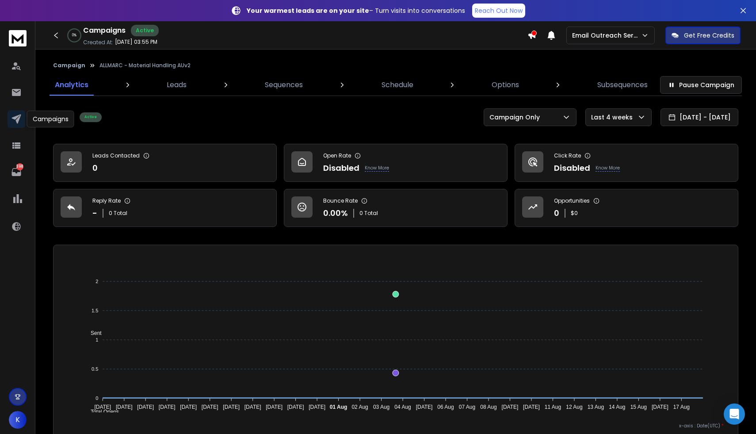
click at [8, 116] on link at bounding box center [17, 119] width 18 height 18
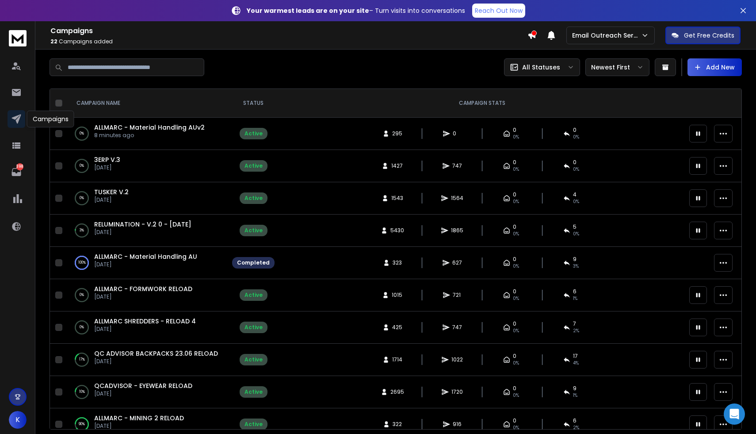
click at [115, 160] on span "3ERP V.3" at bounding box center [107, 159] width 26 height 9
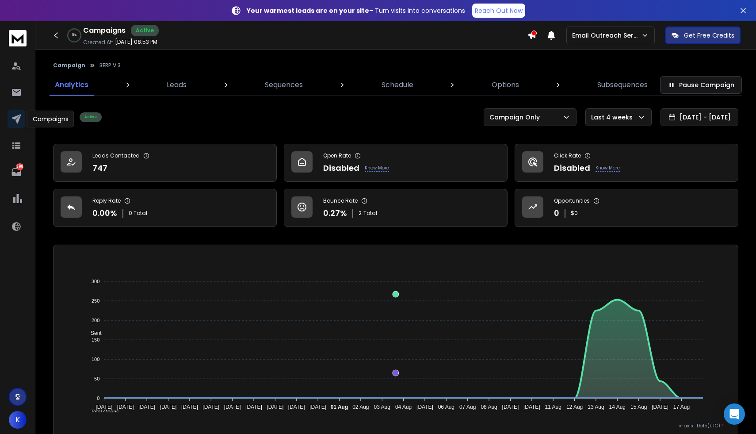
click at [15, 123] on icon at bounding box center [16, 119] width 11 height 11
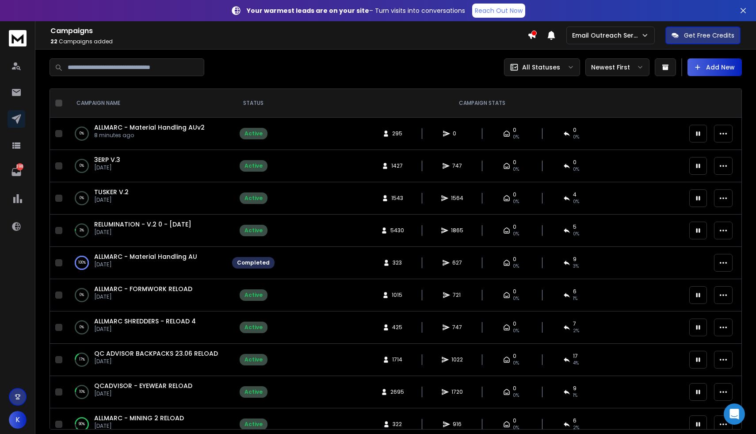
click at [113, 198] on p "[DATE]" at bounding box center [111, 199] width 34 height 7
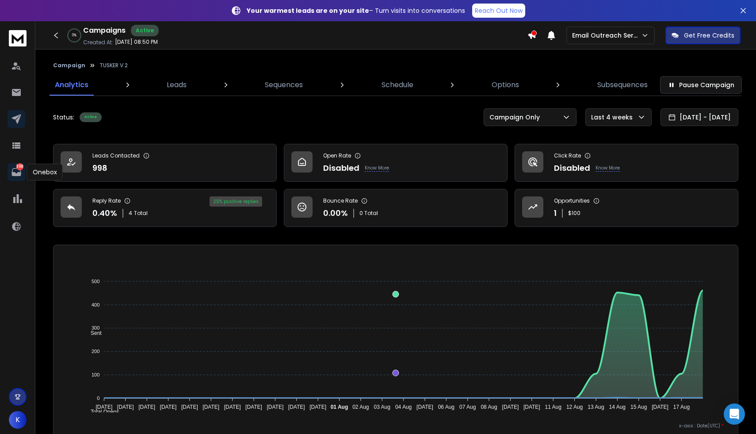
click at [17, 169] on p "398" at bounding box center [19, 166] width 7 height 7
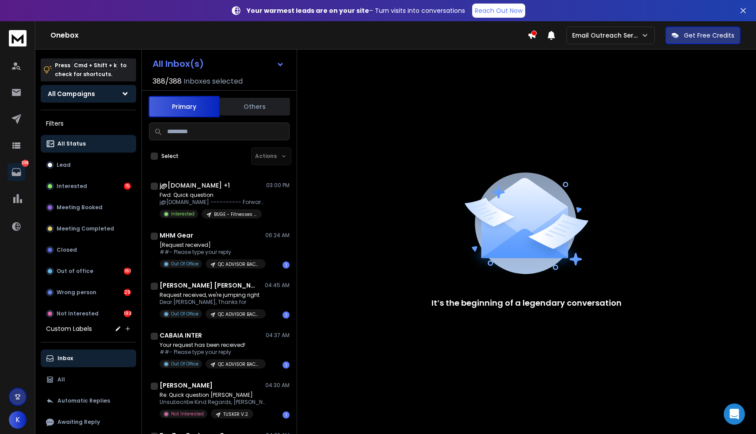
click at [108, 100] on button "All Campaigns" at bounding box center [89, 94] width 96 height 18
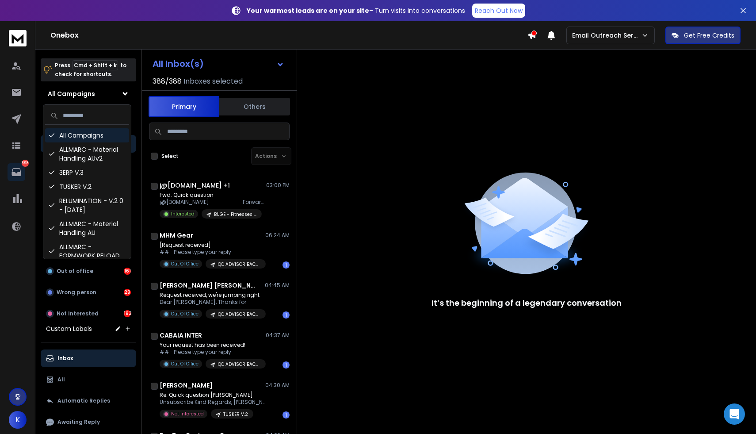
click at [95, 134] on div "All Campaigns" at bounding box center [87, 135] width 84 height 14
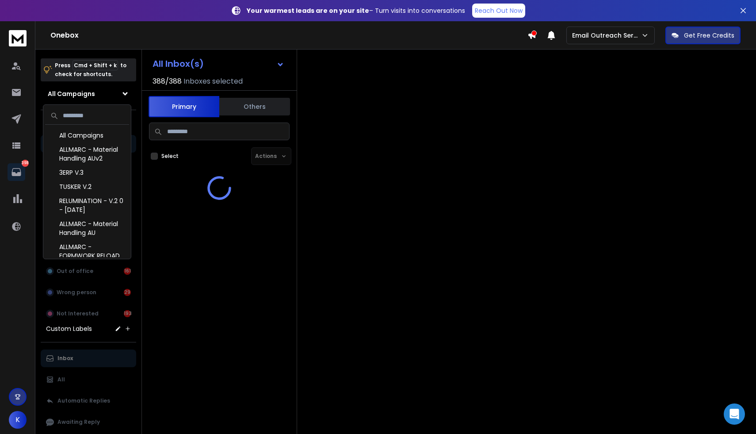
click at [103, 118] on input at bounding box center [87, 116] width 84 height 18
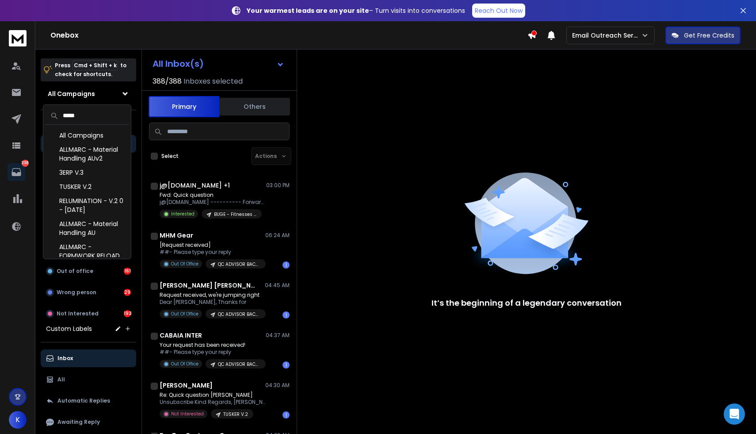
type input "*****"
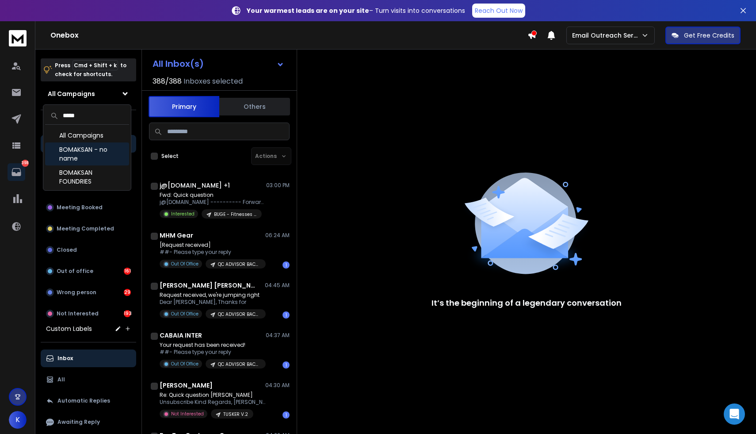
click at [86, 149] on div "BOMAKSAN - no name" at bounding box center [87, 153] width 84 height 23
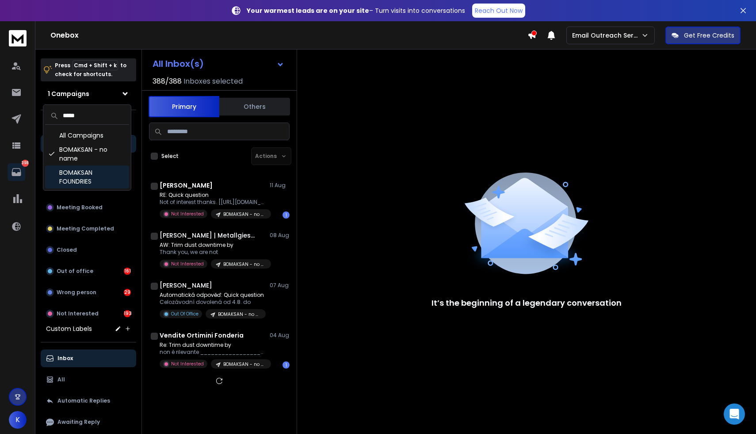
click at [84, 175] on div "BOMAKSAN FOUNDRIES" at bounding box center [87, 176] width 84 height 23
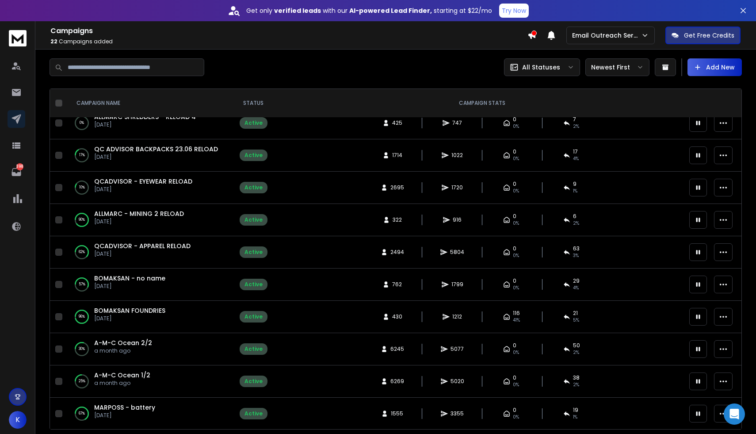
scroll to position [217, 0]
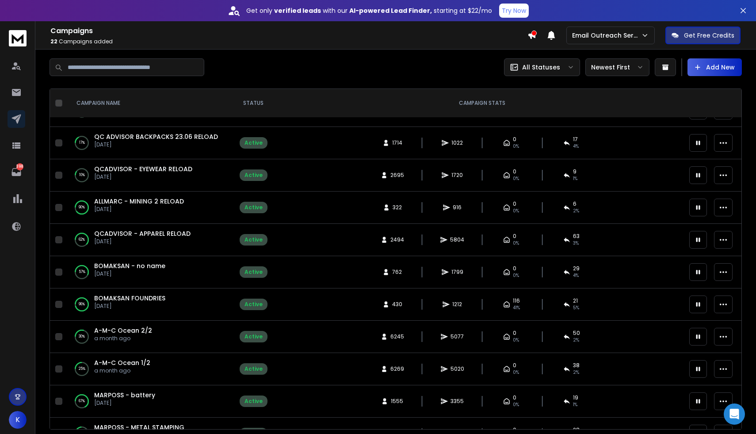
click at [147, 266] on span "BOMAKSAN - no name" at bounding box center [129, 265] width 71 height 9
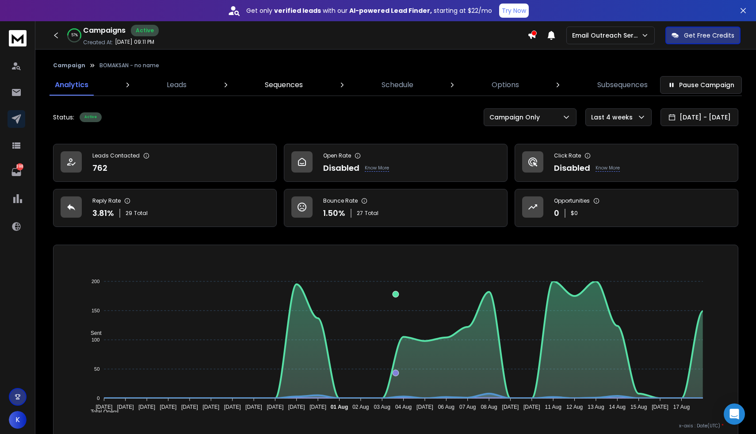
click at [281, 84] on p "Sequences" at bounding box center [284, 85] width 38 height 11
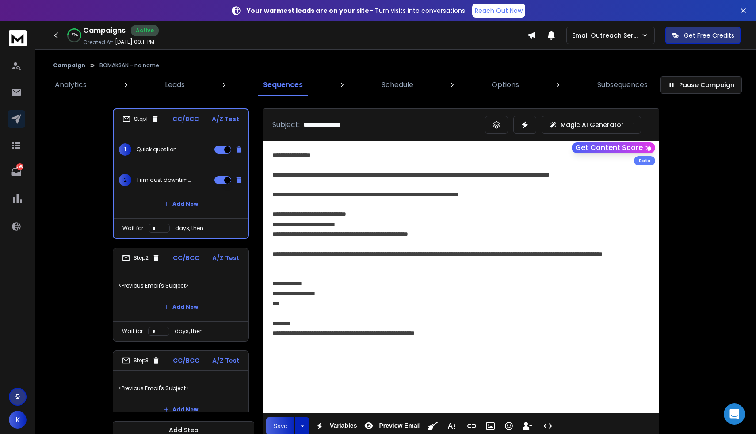
click at [21, 123] on icon at bounding box center [16, 119] width 11 height 11
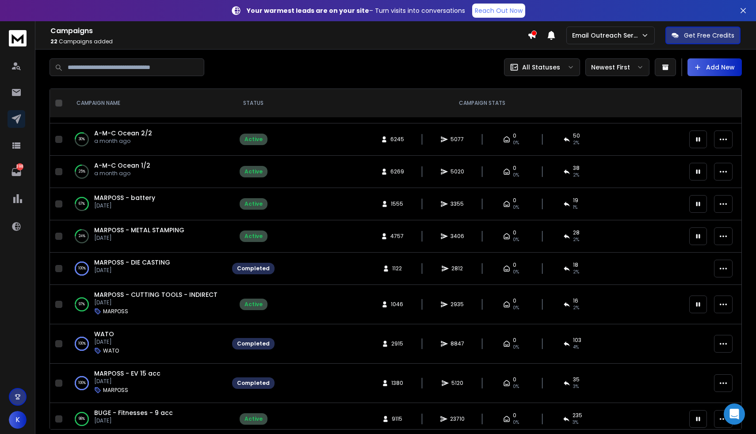
scroll to position [427, 0]
